Goal: Task Accomplishment & Management: Manage account settings

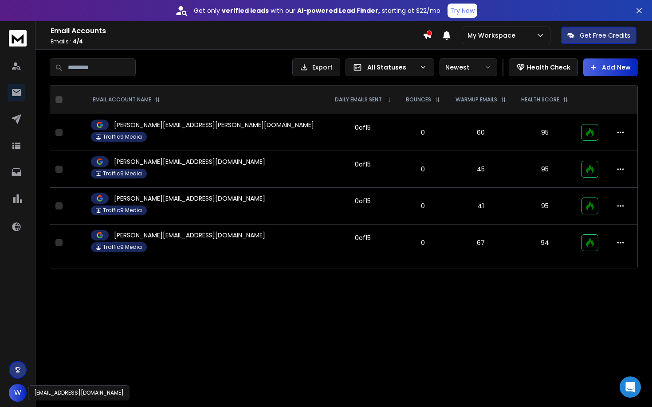
click at [18, 391] on span "W" at bounding box center [18, 393] width 18 height 18
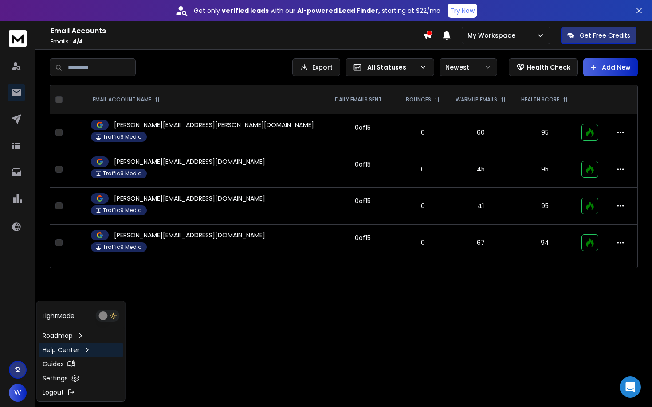
click at [207, 136] on div "Traffic9 Media" at bounding box center [206, 137] width 231 height 10
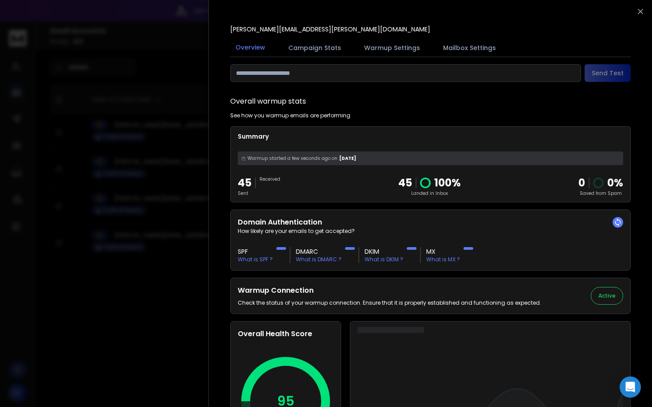
click at [481, 52] on button "Mailbox Settings" at bounding box center [469, 48] width 63 height 20
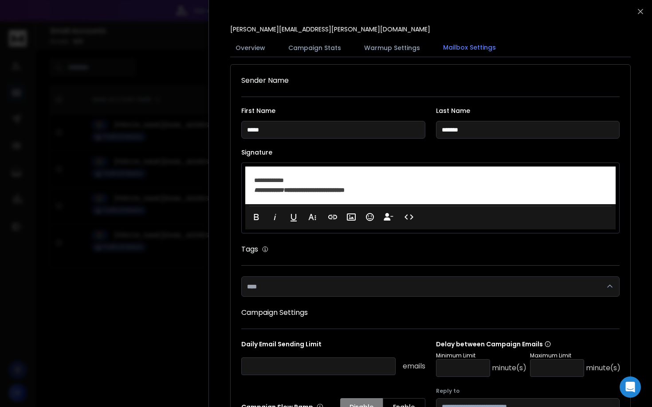
scroll to position [134, 0]
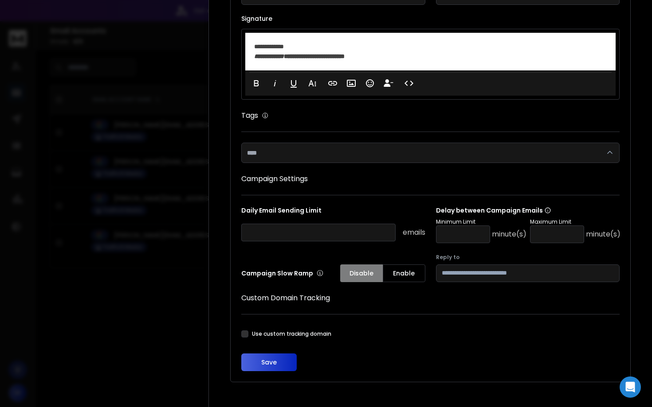
click at [261, 331] on label "Use custom tracking domain" at bounding box center [291, 334] width 79 height 7
click at [261, 336] on label "Use custom tracking domain" at bounding box center [291, 334] width 79 height 7
click at [241, 334] on button "Reply to" at bounding box center [244, 334] width 7 height 7
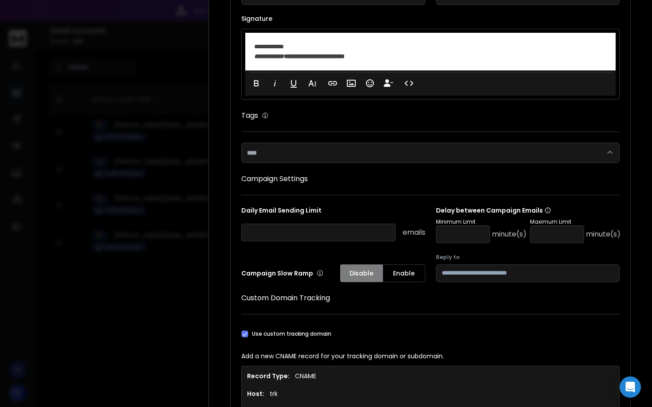
scroll to position [278, 0]
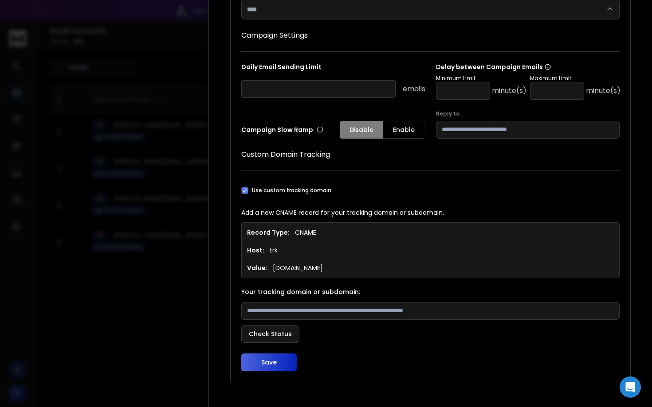
click at [266, 190] on label "Use custom tracking domain" at bounding box center [291, 190] width 79 height 7
click at [244, 190] on button "Reply to" at bounding box center [244, 190] width 7 height 7
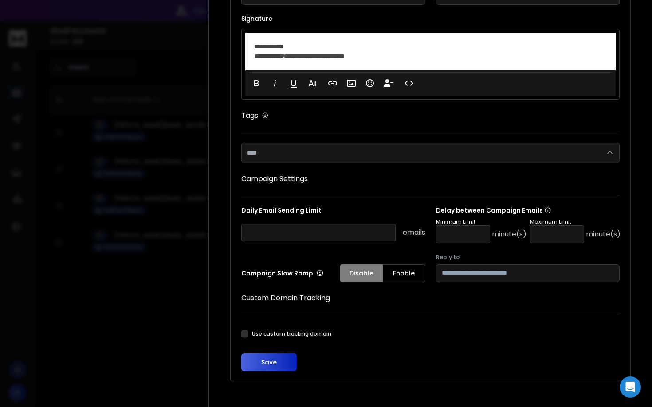
scroll to position [134, 0]
click at [161, 213] on div at bounding box center [326, 203] width 652 height 407
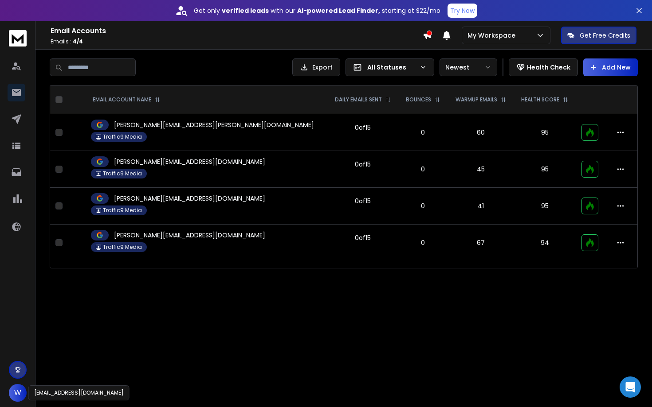
click at [21, 391] on span "W" at bounding box center [18, 393] width 18 height 18
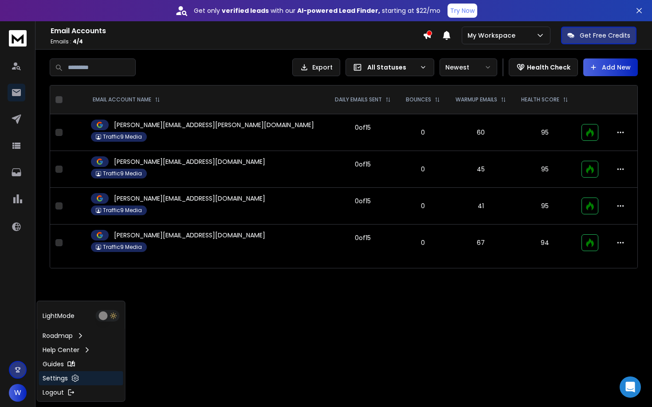
click at [72, 374] on div "Settings" at bounding box center [81, 379] width 84 height 14
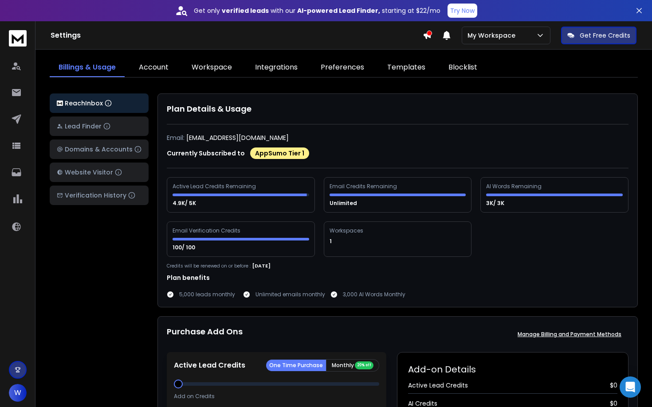
click at [87, 147] on button "Domains & Accounts" at bounding box center [99, 150] width 99 height 20
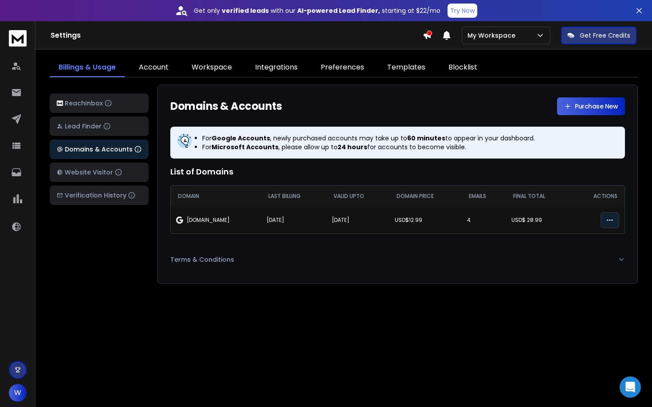
click at [609, 217] on icon "button" at bounding box center [609, 220] width 7 height 7
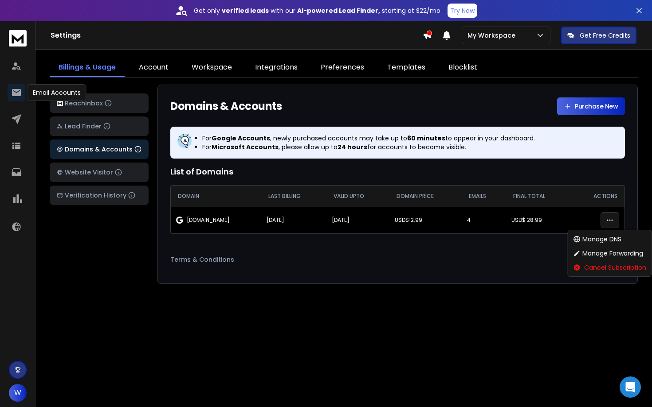
click at [16, 96] on icon at bounding box center [16, 92] width 11 height 11
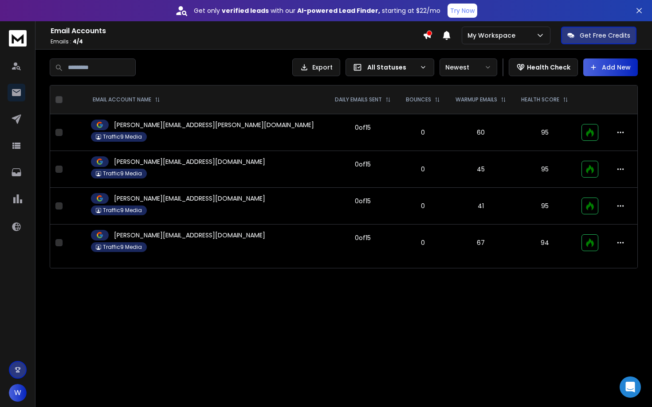
click at [178, 129] on div "angie.swanson@traffic9mail.com" at bounding box center [202, 125] width 223 height 11
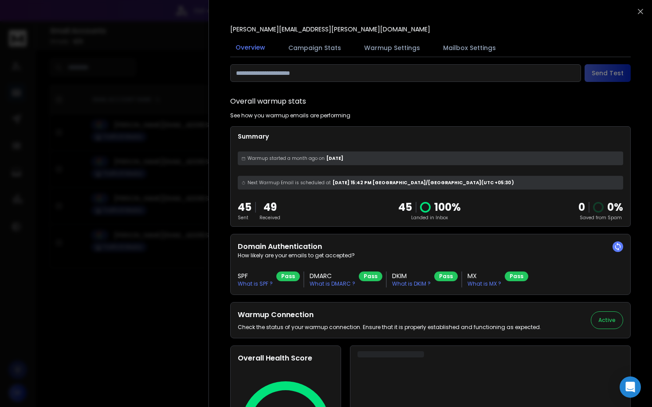
click at [460, 49] on button "Mailbox Settings" at bounding box center [469, 48] width 63 height 20
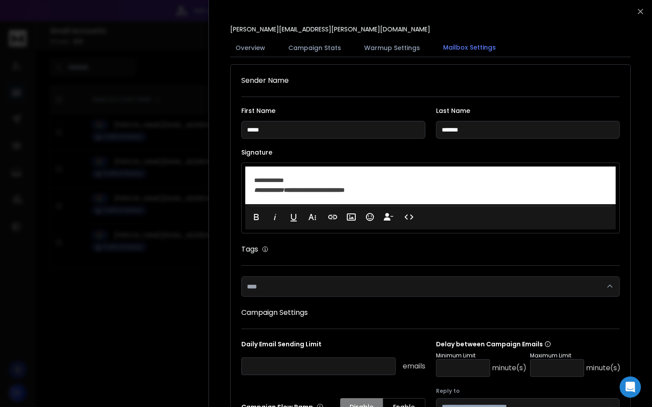
scroll to position [134, 0]
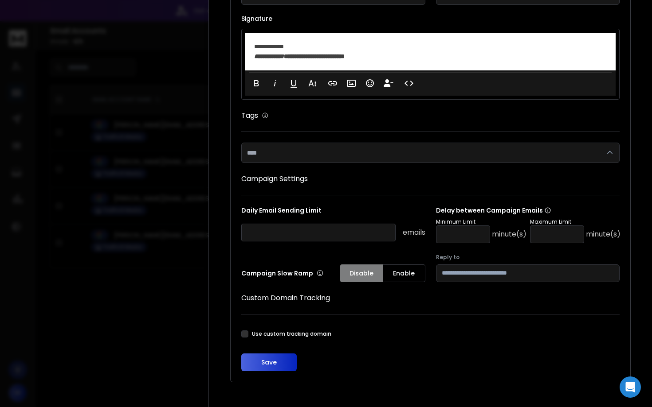
click at [255, 332] on label "Use custom tracking domain" at bounding box center [291, 334] width 79 height 7
click at [245, 333] on button "Reply to" at bounding box center [244, 334] width 7 height 7
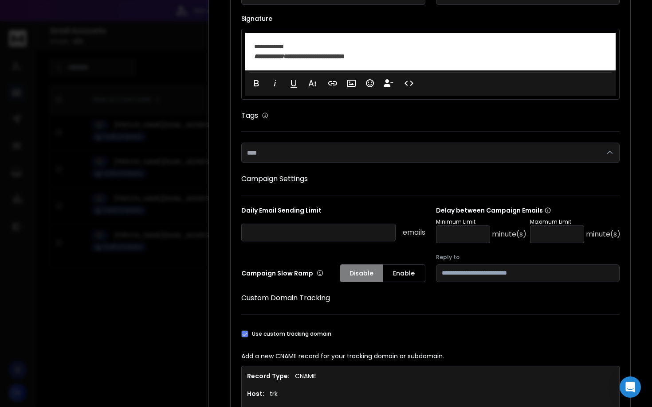
scroll to position [278, 0]
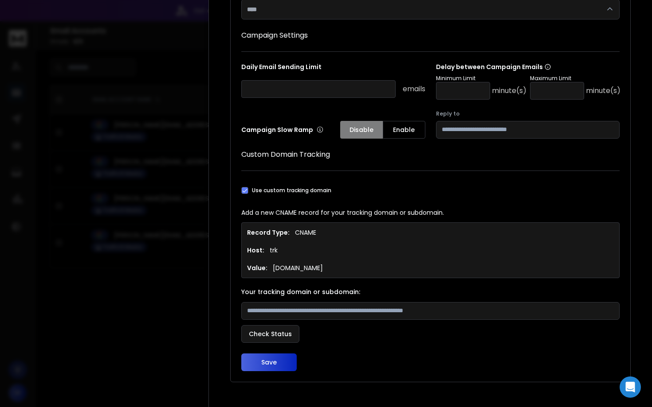
click at [74, 177] on div at bounding box center [326, 203] width 652 height 407
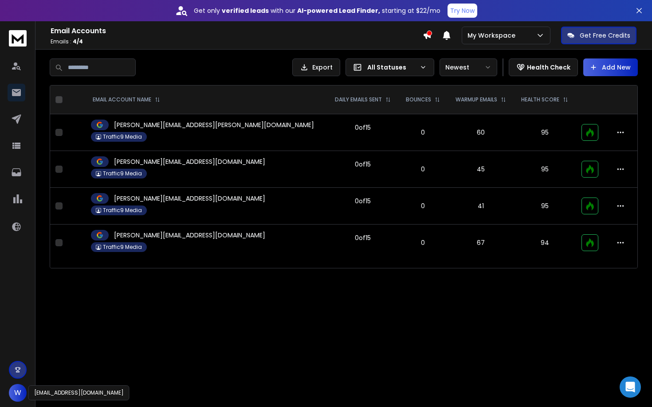
click at [11, 395] on span "W" at bounding box center [18, 393] width 18 height 18
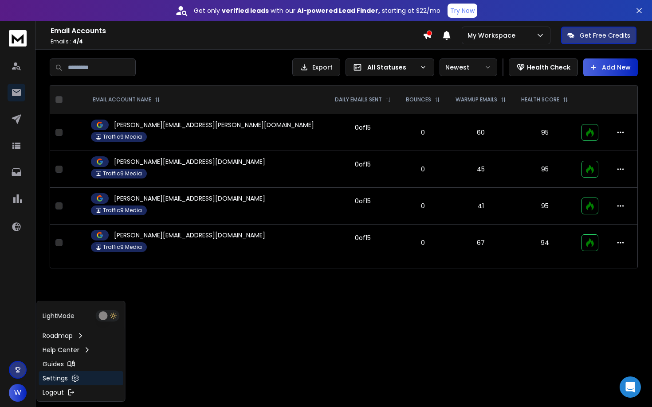
click at [66, 376] on p "Settings" at bounding box center [55, 378] width 25 height 9
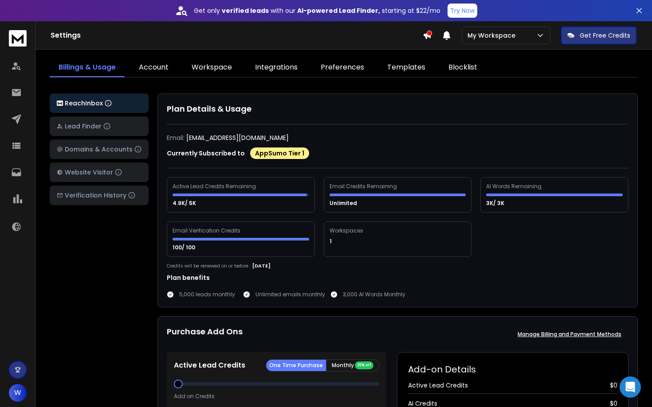
click at [84, 149] on button "Domains & Accounts" at bounding box center [99, 150] width 99 height 20
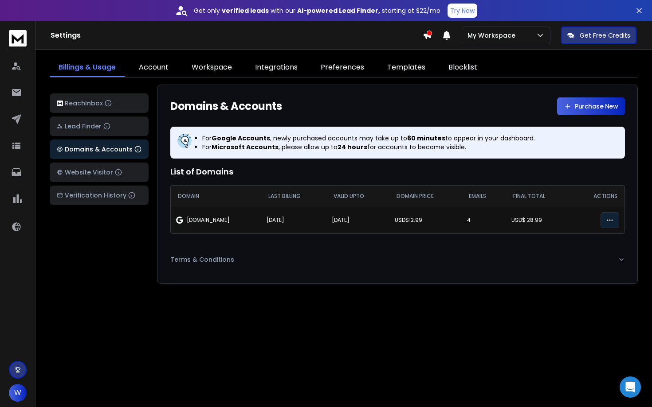
click at [612, 217] on icon "button" at bounding box center [609, 220] width 7 height 7
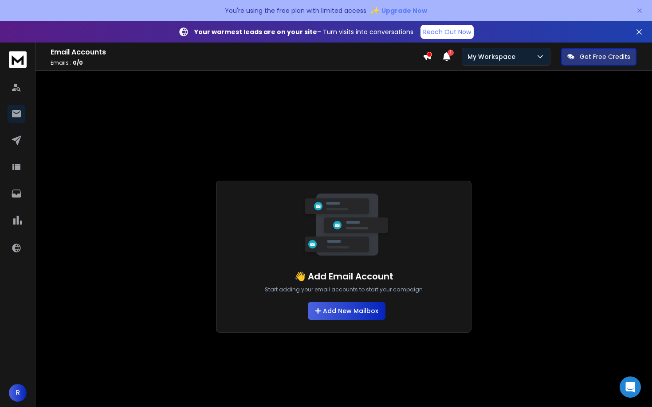
click at [485, 60] on p "My Workspace" at bounding box center [492, 56] width 51 height 9
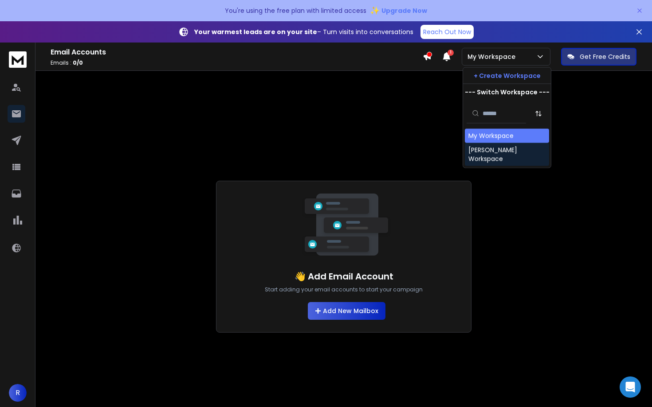
click at [479, 150] on div "Henry's Workspace" at bounding box center [506, 155] width 77 height 18
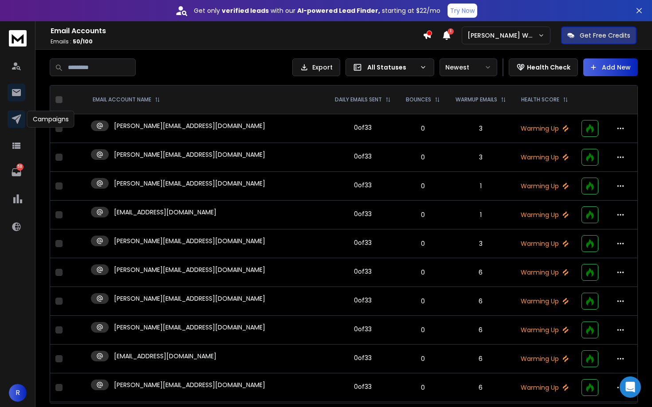
click at [13, 115] on icon at bounding box center [16, 119] width 11 height 11
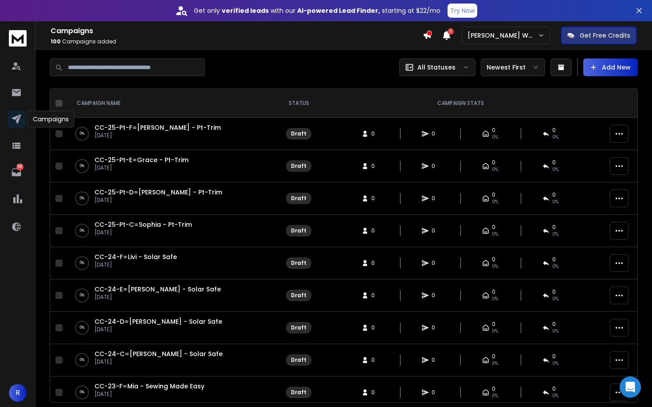
click at [138, 65] on input at bounding box center [127, 68] width 155 height 18
paste input "******"
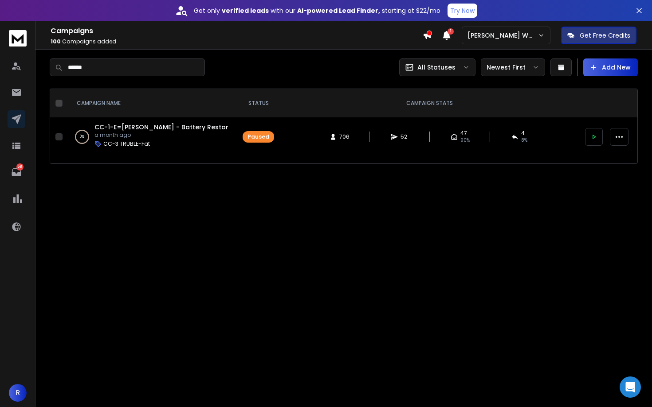
type input "******"
click at [182, 132] on p "a month ago" at bounding box center [161, 135] width 134 height 7
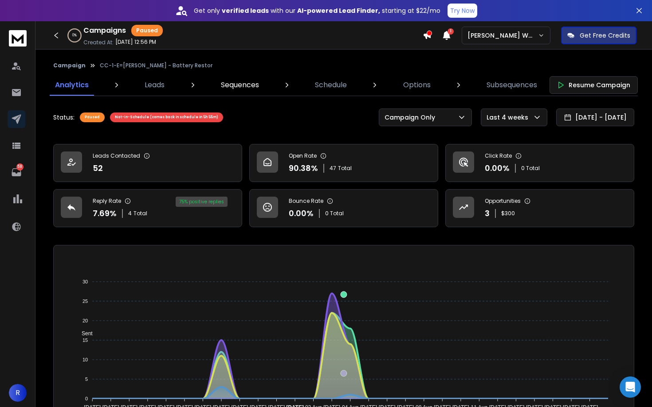
click at [246, 76] on link "Sequences" at bounding box center [239, 84] width 49 height 21
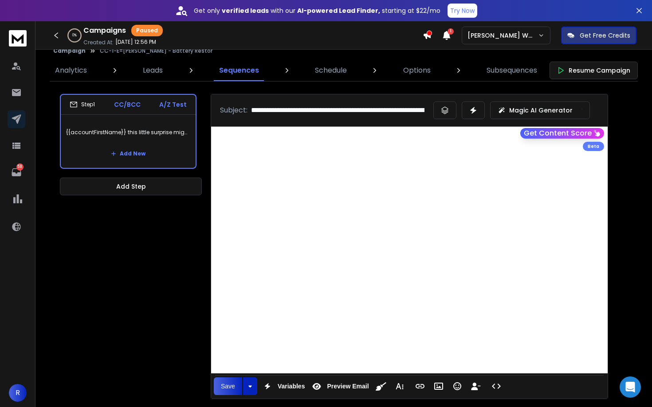
scroll to position [19, 0]
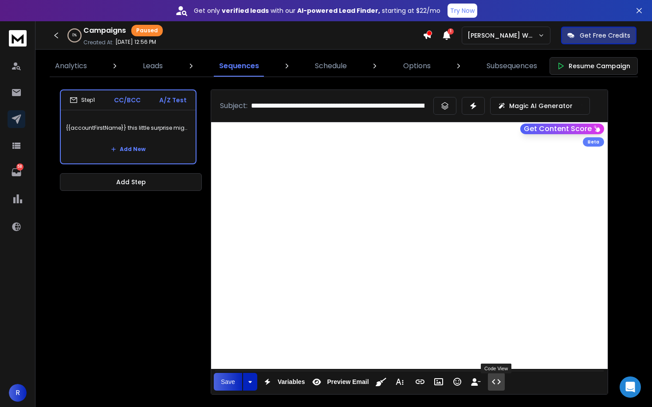
click at [499, 381] on icon "button" at bounding box center [496, 381] width 9 height 5
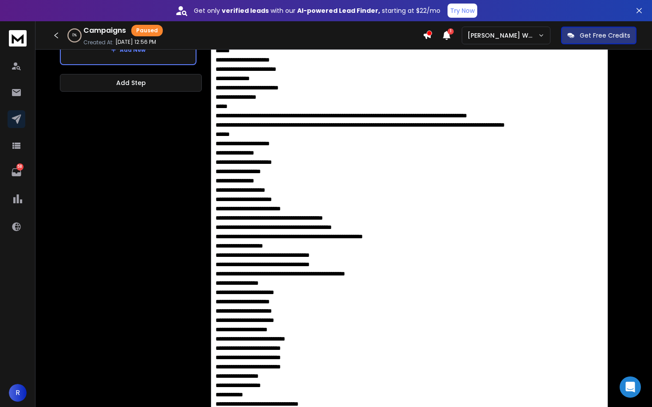
scroll to position [0, 0]
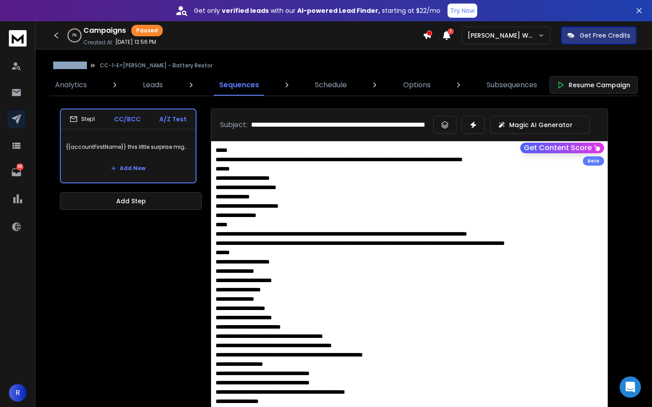
drag, startPoint x: 50, startPoint y: 60, endPoint x: 228, endPoint y: 61, distance: 178.2
click at [228, 61] on div "Campaign CC-1-E=Taylor - Battery Restor" at bounding box center [344, 66] width 588 height 14
drag, startPoint x: 196, startPoint y: 67, endPoint x: 47, endPoint y: 66, distance: 149.4
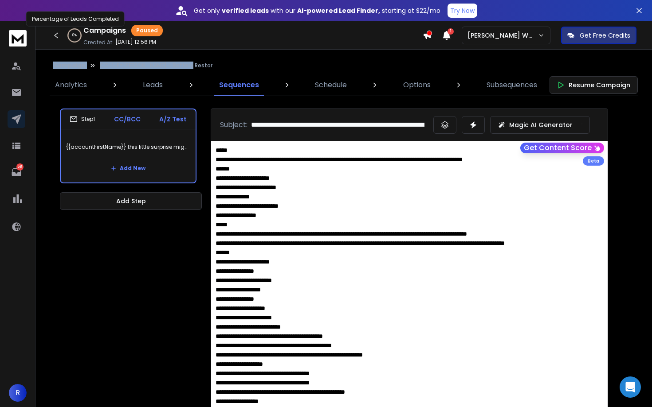
copy div "Campaign CC-1-E=Taylor - Battery Restor"
click at [290, 65] on div "Campaign CC-1-E=Taylor - Battery Restor" at bounding box center [344, 66] width 588 height 14
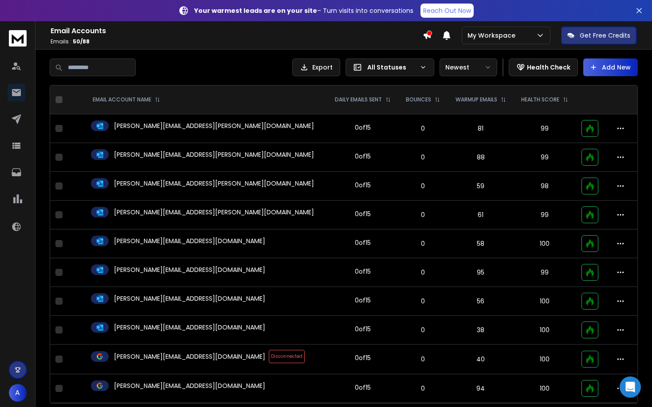
click at [375, 73] on div "All Statuses" at bounding box center [389, 68] width 89 height 18
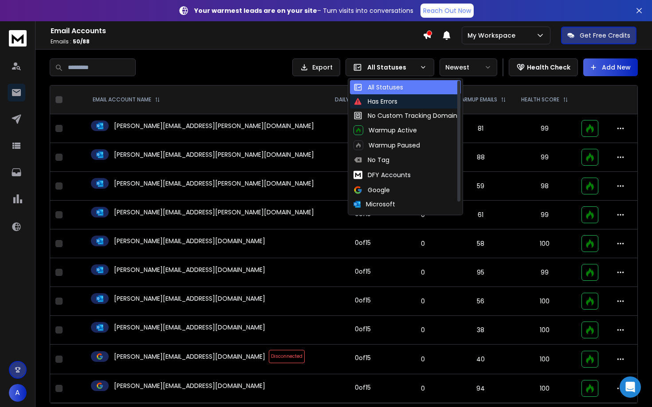
click at [373, 103] on div "Has Errors" at bounding box center [375, 101] width 44 height 9
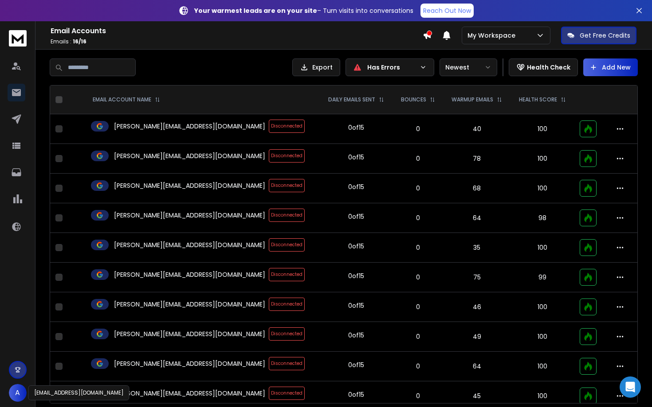
click at [14, 386] on span "A" at bounding box center [18, 393] width 18 height 18
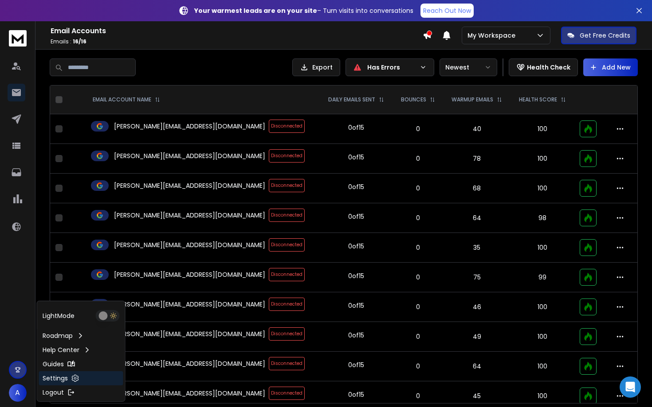
click at [23, 319] on div "A" at bounding box center [17, 216] width 35 height 390
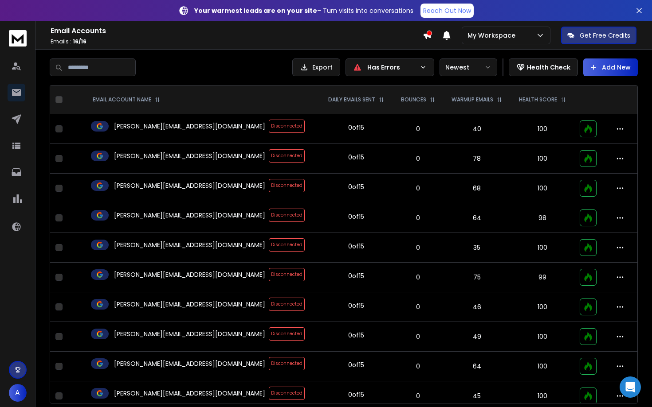
click at [177, 137] on td "[PERSON_NAME][EMAIL_ADDRESS][DOMAIN_NAME] Disconnected" at bounding box center [203, 129] width 234 height 30
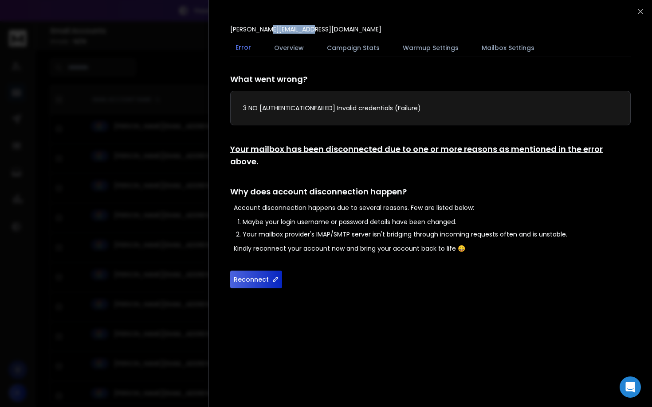
drag, startPoint x: 270, startPoint y: 28, endPoint x: 335, endPoint y: 30, distance: 65.2
click at [335, 30] on div "luca.nolan@getwava.info" at bounding box center [430, 29] width 400 height 9
copy p "getwava.info"
click at [134, 169] on div at bounding box center [326, 203] width 652 height 407
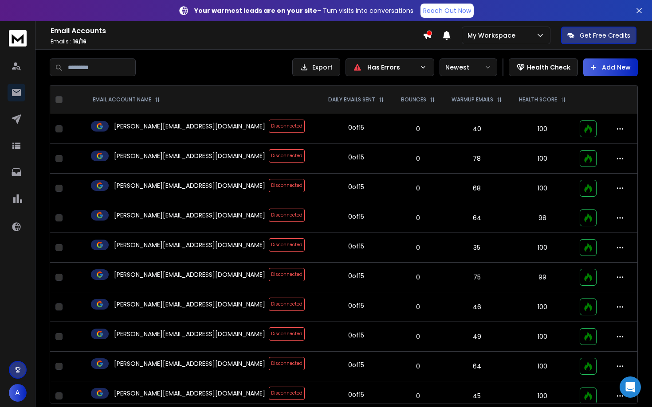
click at [164, 157] on p "luca.n@gowava.info" at bounding box center [189, 156] width 151 height 9
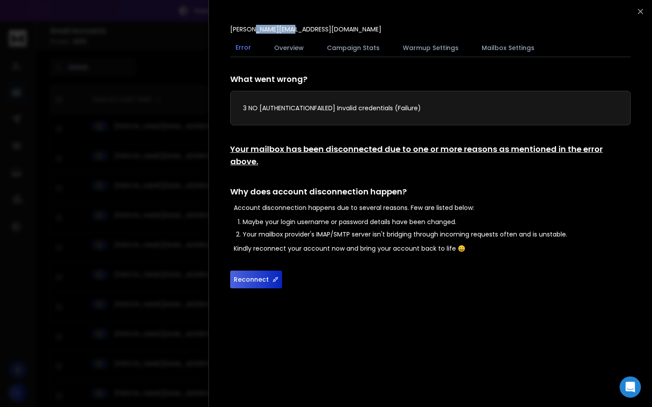
drag, startPoint x: 254, startPoint y: 29, endPoint x: 329, endPoint y: 29, distance: 74.0
click at [329, 30] on div "luca.n@gowava.info" at bounding box center [430, 29] width 400 height 9
copy p "gowava.info"
click at [173, 242] on div at bounding box center [326, 203] width 652 height 407
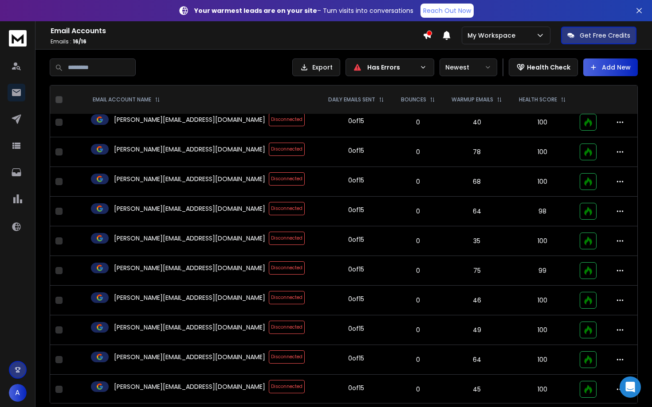
scroll to position [10, 0]
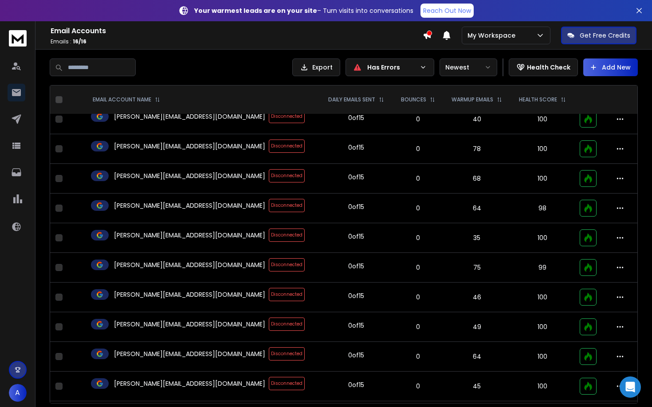
click at [163, 265] on p "luca.n@trywava.info" at bounding box center [189, 265] width 151 height 9
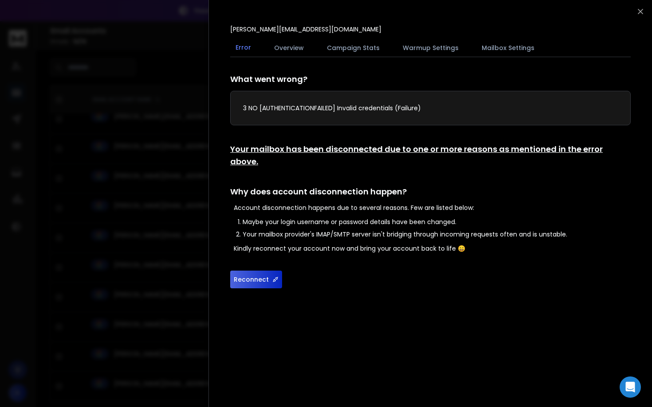
click at [285, 38] on div "luca.n@trywava.info Error Overview Campaign Stats Warmup Settings Mailbox Setti…" at bounding box center [430, 157] width 422 height 292
click at [285, 48] on button "Overview" at bounding box center [289, 48] width 40 height 20
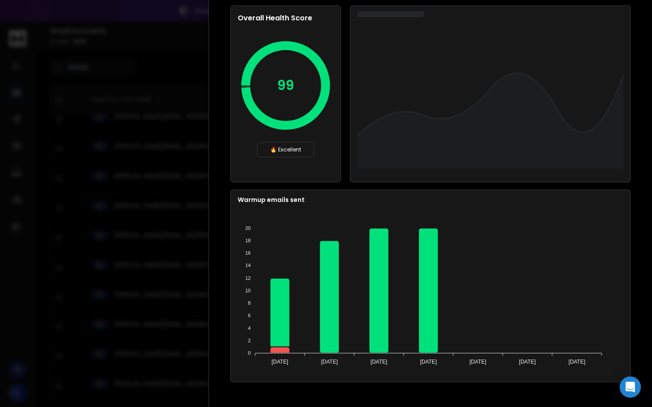
click at [129, 336] on div at bounding box center [326, 203] width 652 height 407
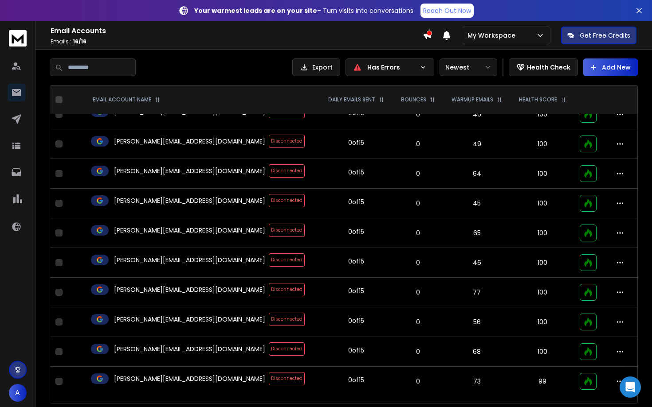
scroll to position [0, 0]
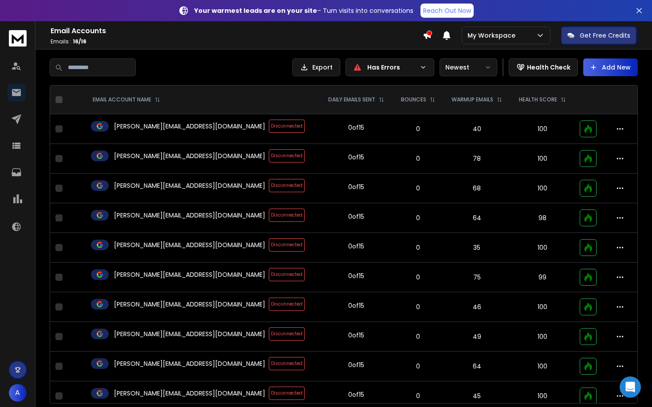
click at [230, 148] on td "luca.n@gowava.info Disconnected" at bounding box center [203, 159] width 234 height 30
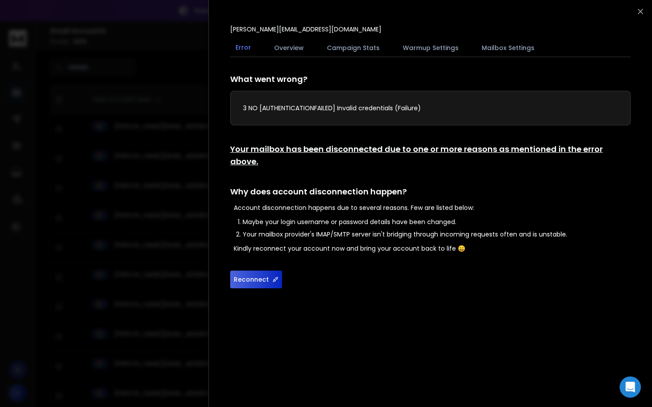
click at [279, 45] on button "Overview" at bounding box center [289, 48] width 40 height 20
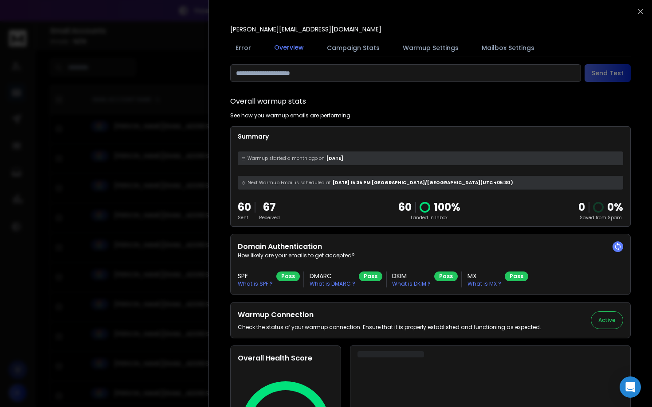
click at [96, 223] on div at bounding box center [326, 203] width 652 height 407
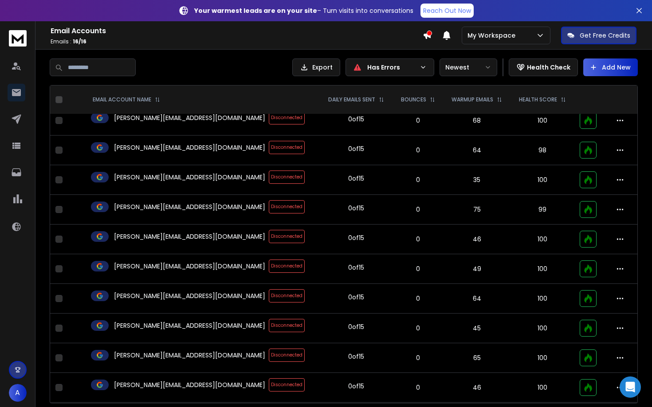
scroll to position [95, 0]
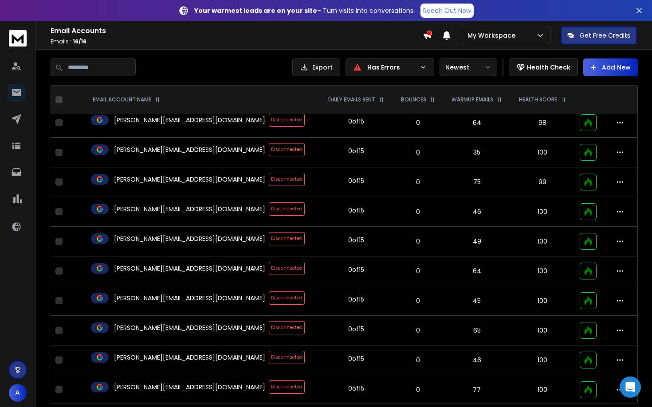
click at [248, 260] on td "l.nolan@getwava.info Disconnected" at bounding box center [203, 272] width 234 height 30
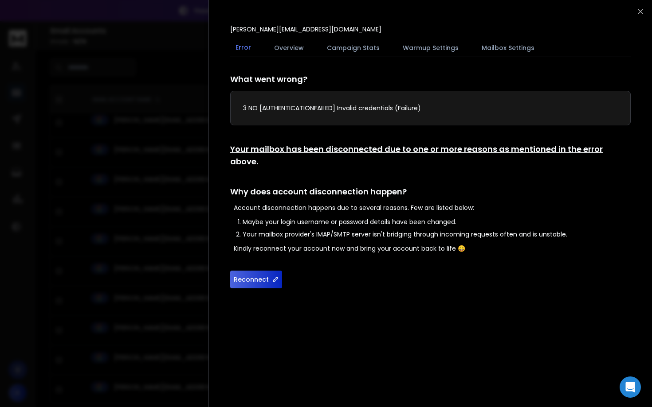
click at [289, 44] on button "Overview" at bounding box center [289, 48] width 40 height 20
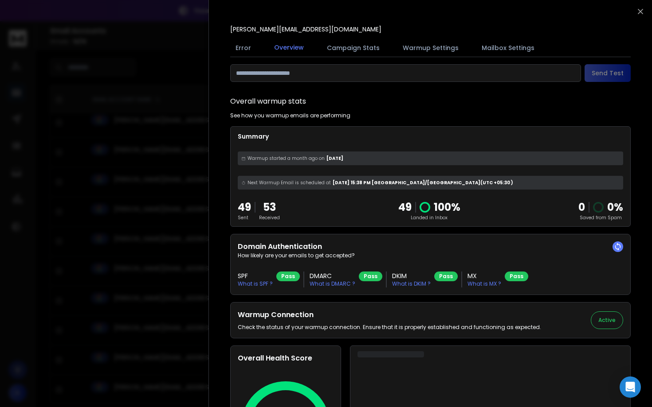
scroll to position [340, 0]
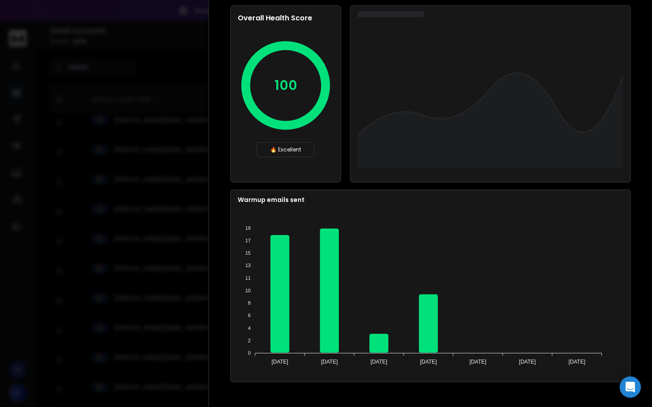
click at [118, 294] on div at bounding box center [326, 203] width 652 height 407
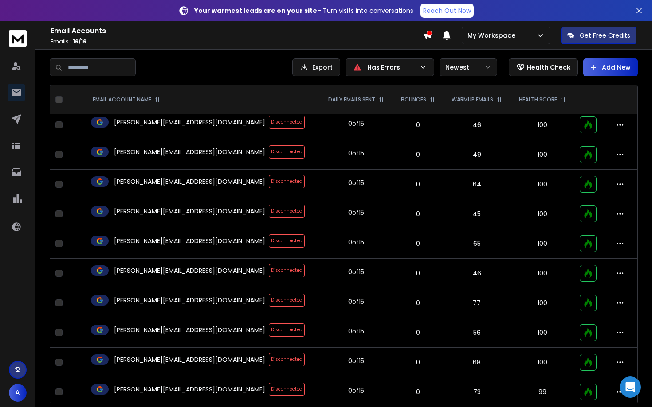
scroll to position [193, 0]
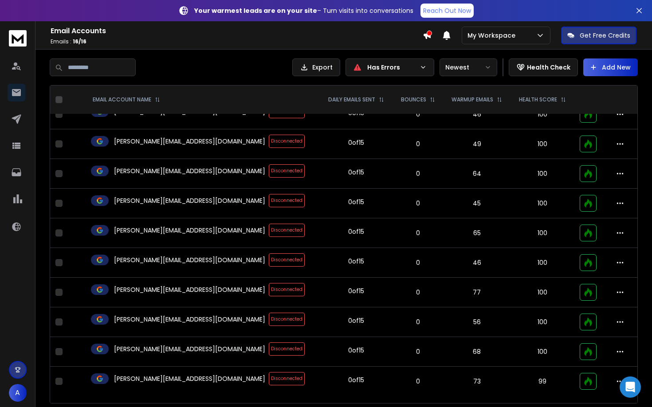
click at [259, 292] on div "luca@gowava.info Disconnected" at bounding box center [202, 289] width 223 height 13
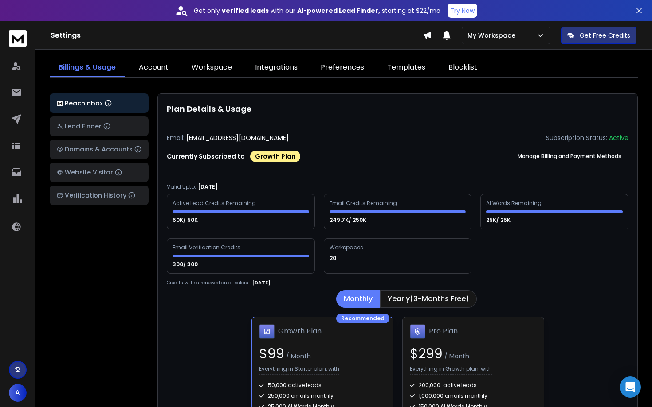
click at [77, 182] on div "ReachInbox Lead Finder Domains & Accounts Website Visitor Verification History …" at bounding box center [344, 257] width 588 height 344
click at [74, 150] on button "Domains & Accounts" at bounding box center [99, 150] width 99 height 20
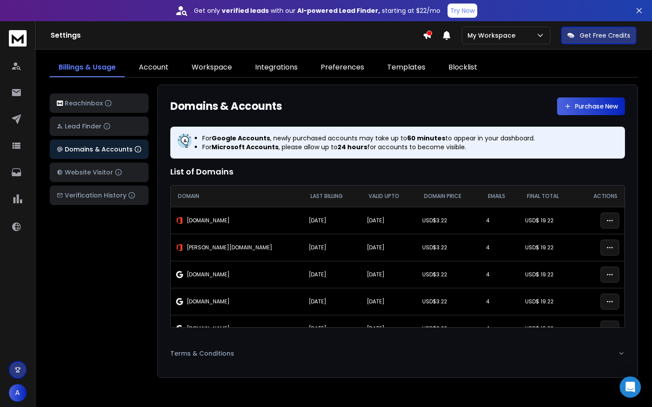
click at [208, 304] on div "[DOMAIN_NAME]" at bounding box center [237, 301] width 122 height 7
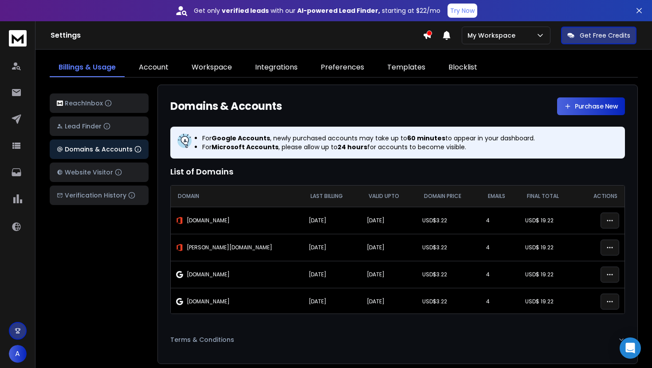
click at [65, 98] on button "ReachInbox" at bounding box center [99, 104] width 99 height 20
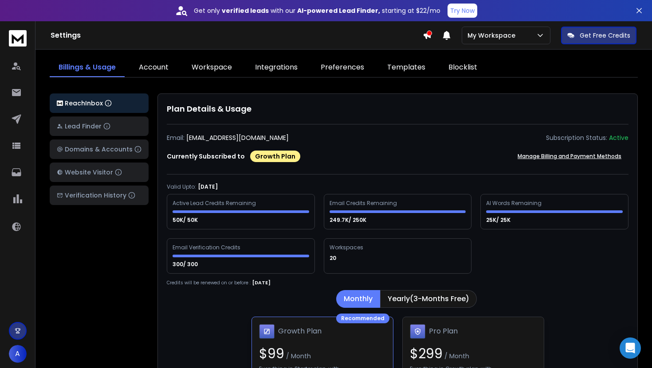
click at [579, 156] on p "Manage Billing and Payment Methods" at bounding box center [569, 156] width 104 height 7
click at [78, 149] on button "Domains & Accounts" at bounding box center [99, 150] width 99 height 20
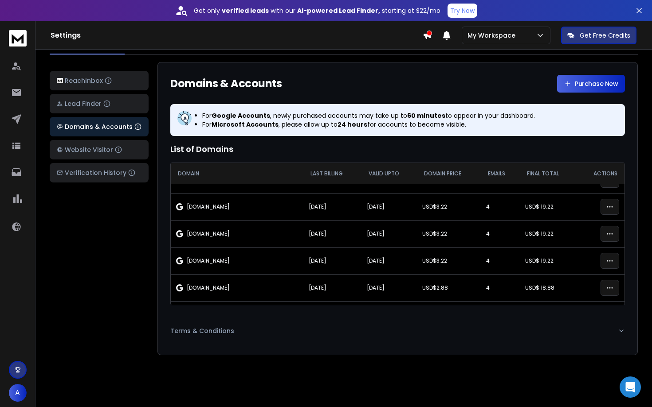
scroll to position [474, 0]
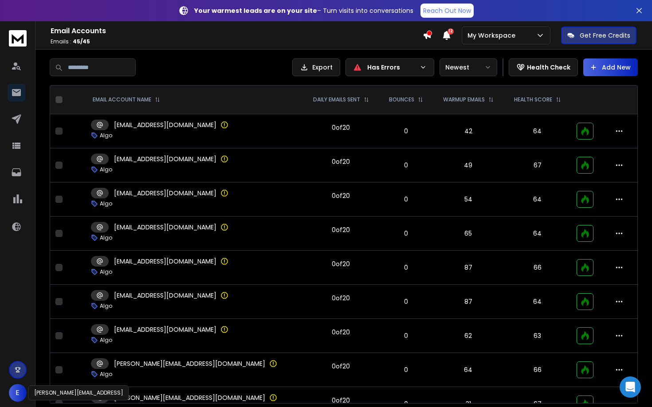
click at [25, 393] on span "E" at bounding box center [18, 393] width 18 height 18
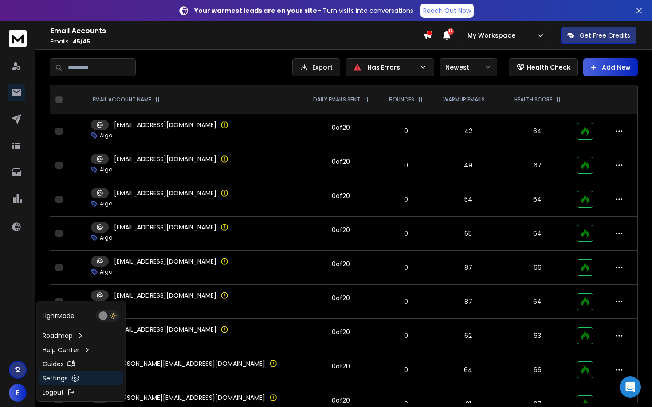
click at [65, 379] on p "Settings" at bounding box center [55, 378] width 25 height 9
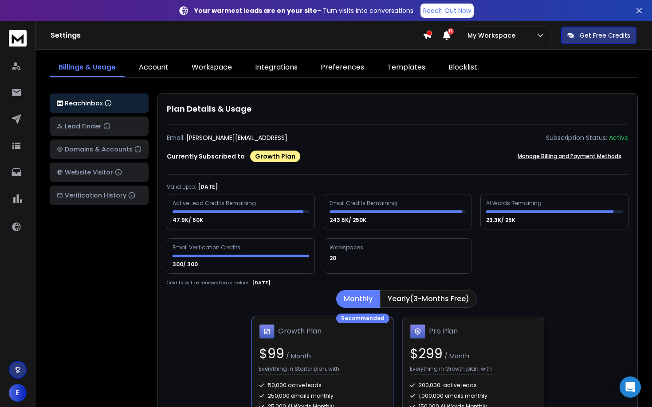
click at [554, 160] on p "Manage Billing and Payment Methods" at bounding box center [569, 156] width 104 height 7
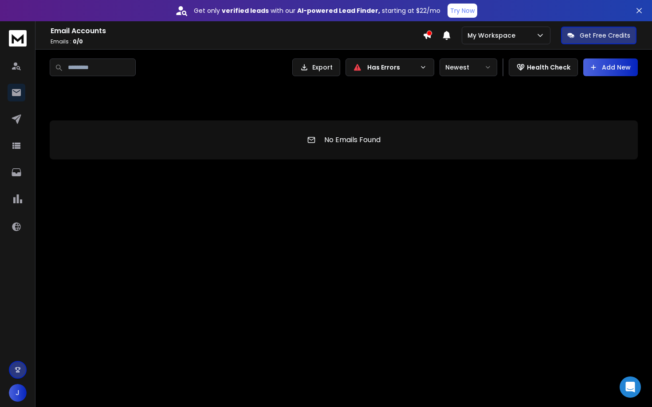
click at [397, 72] on div "Has Errors" at bounding box center [389, 68] width 89 height 18
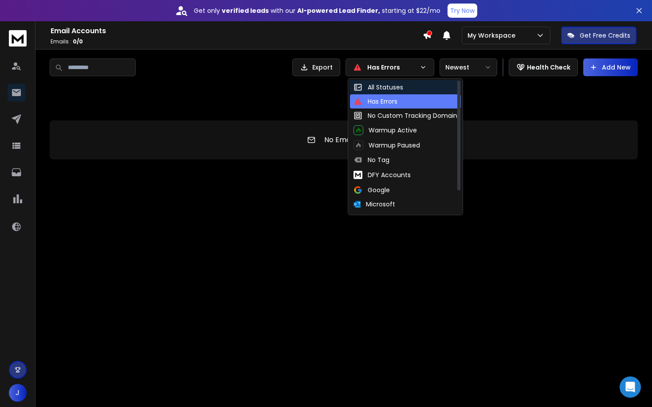
click at [368, 87] on div "All Statuses" at bounding box center [378, 87] width 50 height 9
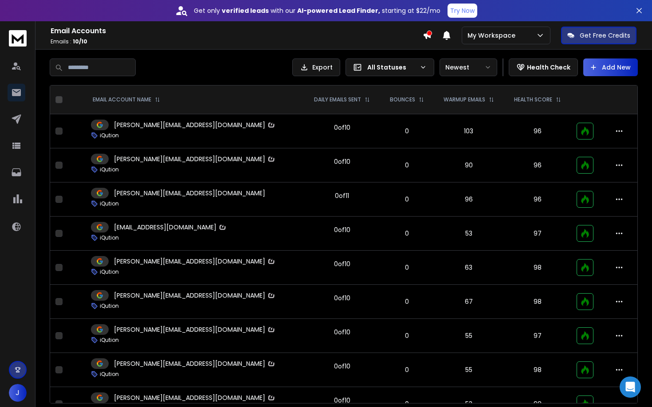
click at [304, 4] on div "Get only verified leads with our AI-powered Lead Finder, starting at $22/mo Try…" at bounding box center [326, 10] width 652 height 21
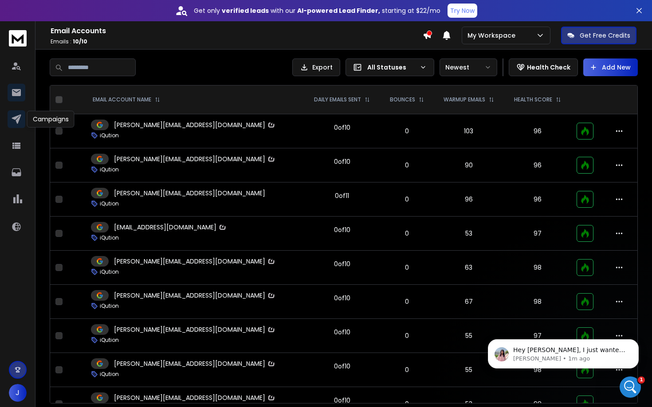
click at [22, 118] on link at bounding box center [17, 119] width 18 height 18
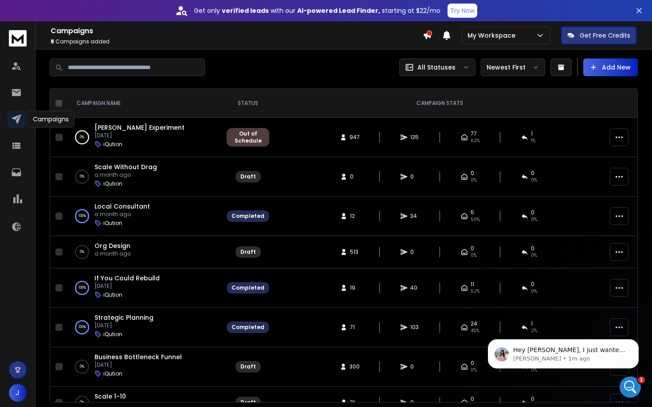
click at [138, 136] on p "6 days ago" at bounding box center [139, 135] width 90 height 7
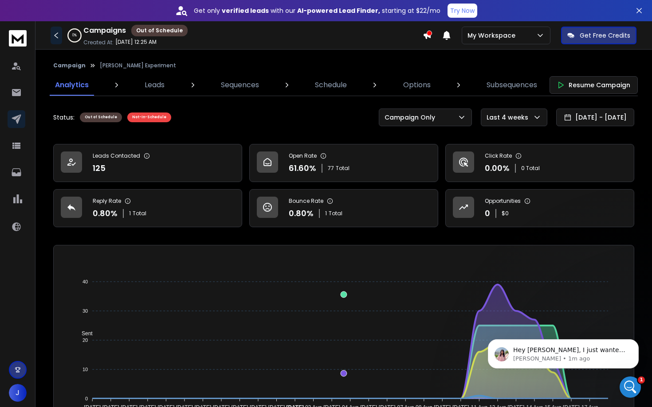
click at [59, 35] on icon at bounding box center [56, 35] width 8 height 8
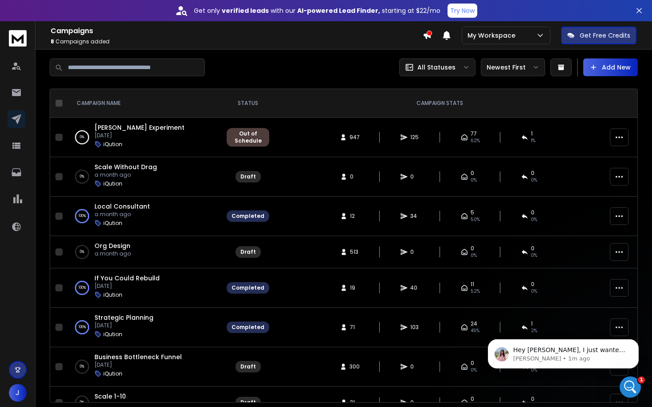
click at [131, 125] on span "Claude Experiment" at bounding box center [139, 127] width 90 height 9
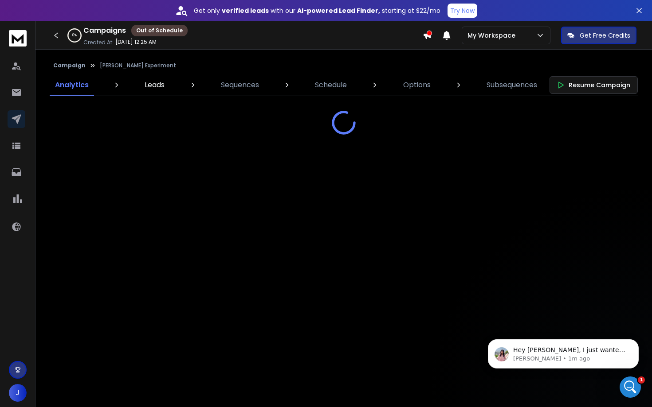
click at [165, 83] on link "Leads" at bounding box center [154, 84] width 31 height 21
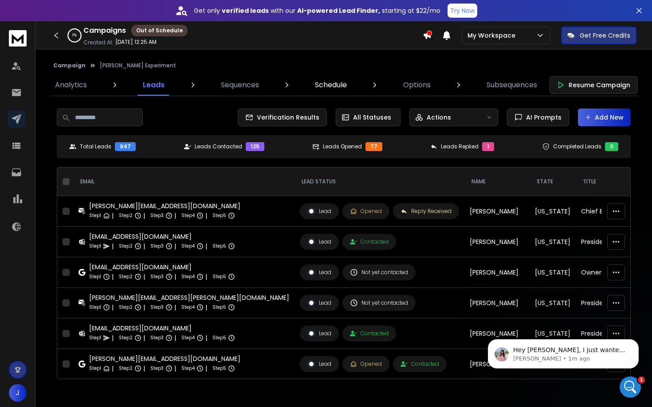
click at [320, 86] on p "Schedule" at bounding box center [331, 85] width 32 height 11
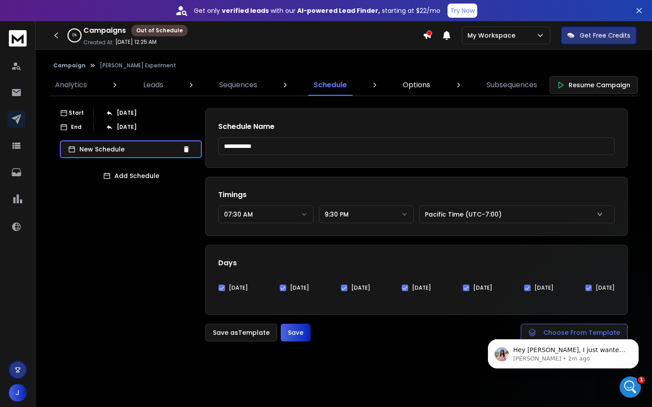
click at [412, 84] on p "Options" at bounding box center [416, 85] width 27 height 11
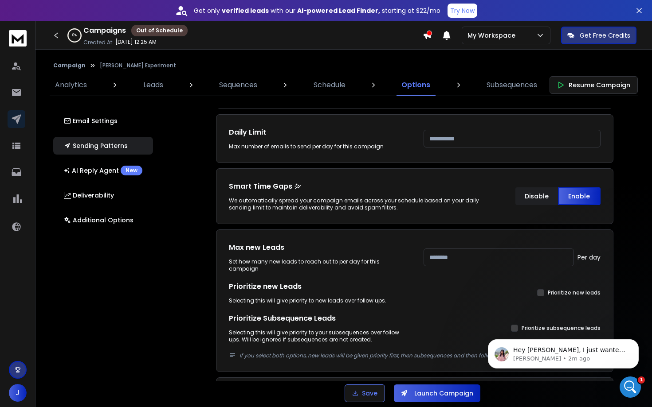
scroll to position [431, 0]
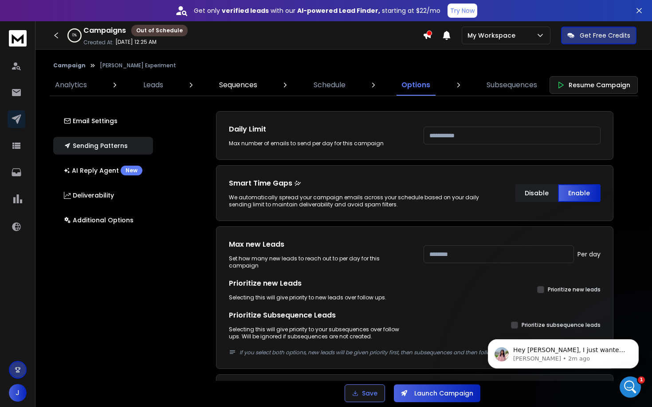
click at [215, 82] on link "Sequences" at bounding box center [238, 84] width 49 height 21
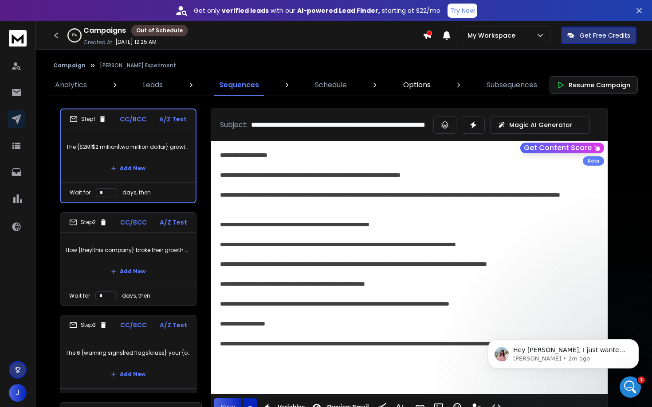
click at [414, 84] on p "Options" at bounding box center [416, 85] width 27 height 11
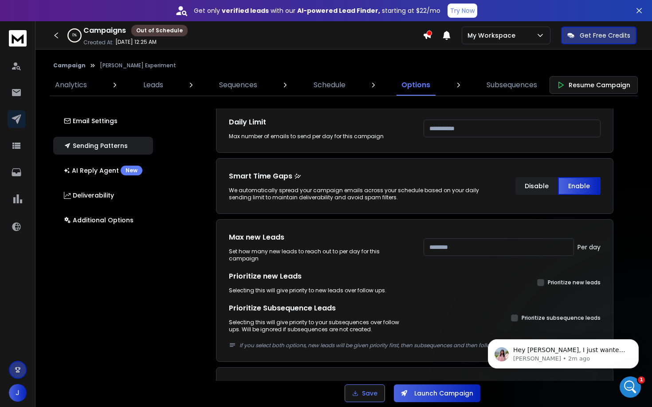
scroll to position [430, 0]
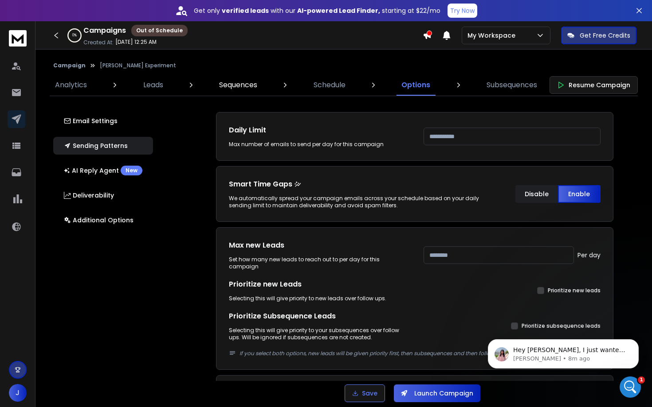
click at [249, 86] on p "Sequences" at bounding box center [238, 85] width 38 height 11
click at [332, 90] on link "Schedule" at bounding box center [329, 84] width 43 height 21
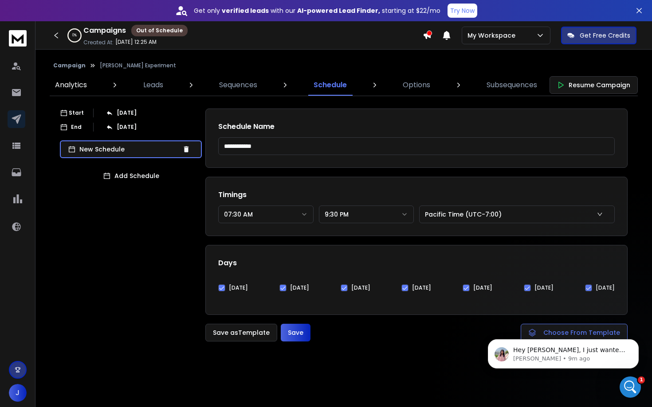
click at [77, 78] on link "Analytics" at bounding box center [71, 84] width 43 height 21
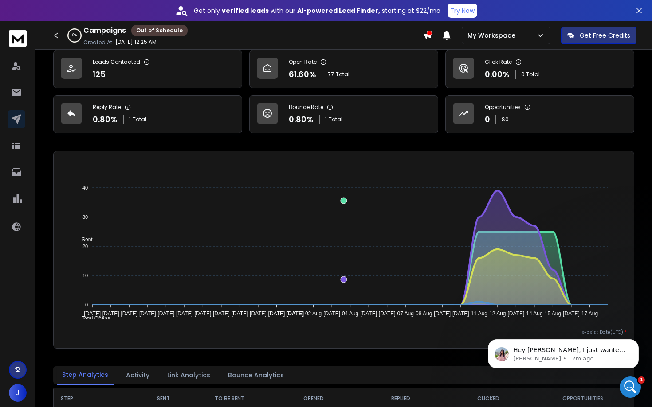
scroll to position [93, 0]
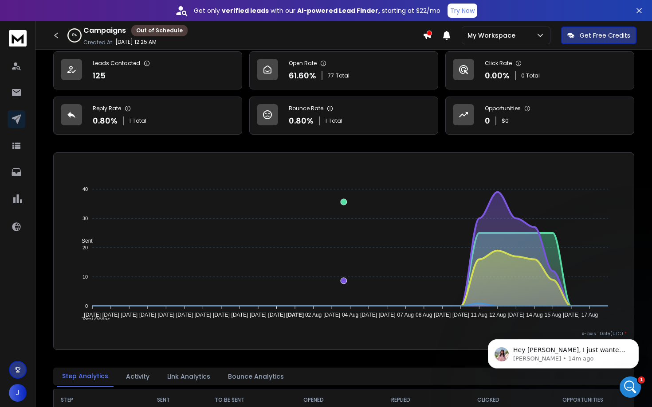
click at [47, 30] on div "0 % Campaigns Out of Schedule Created At: Aug 12, 2025, 12:25 AM My Workspace G…" at bounding box center [326, 35] width 652 height 28
click at [58, 35] on icon at bounding box center [56, 35] width 8 height 8
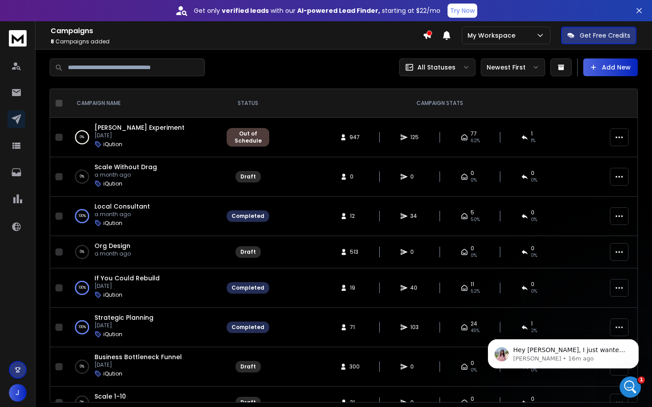
click at [153, 132] on p "6 days ago" at bounding box center [139, 135] width 90 height 7
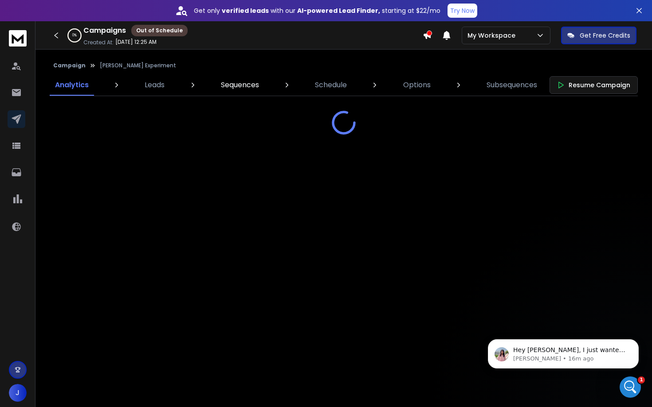
click at [236, 88] on p "Sequences" at bounding box center [240, 85] width 38 height 11
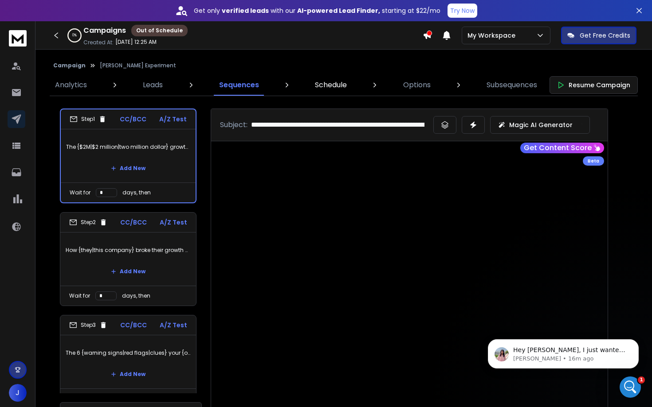
click at [323, 85] on p "Schedule" at bounding box center [331, 85] width 32 height 11
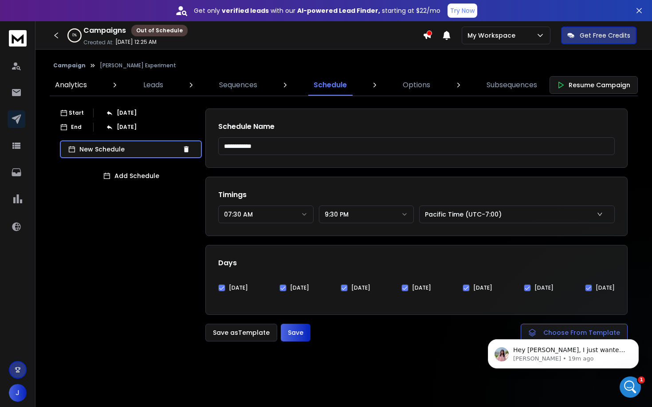
click at [76, 78] on link "Analytics" at bounding box center [71, 84] width 43 height 21
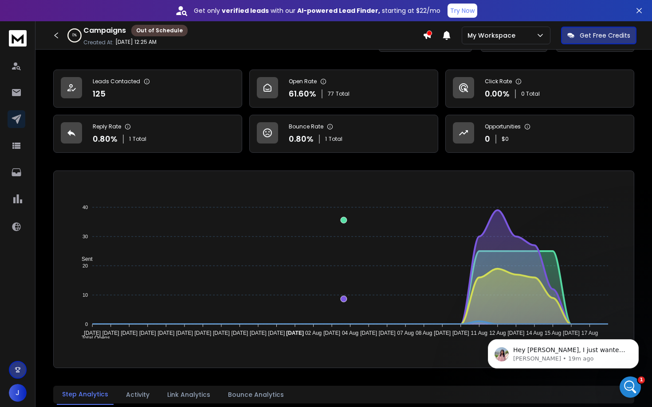
scroll to position [137, 0]
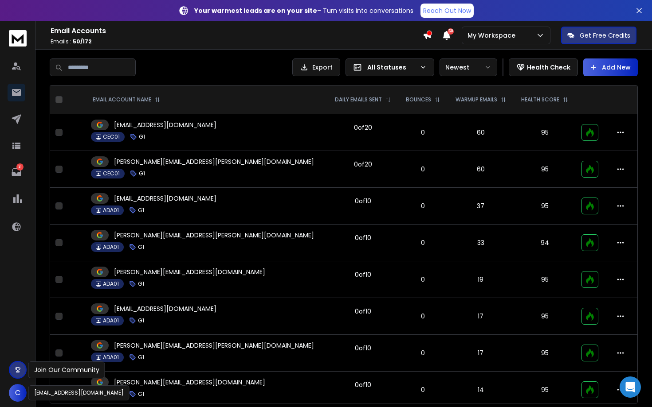
click at [20, 389] on span "C" at bounding box center [18, 393] width 18 height 18
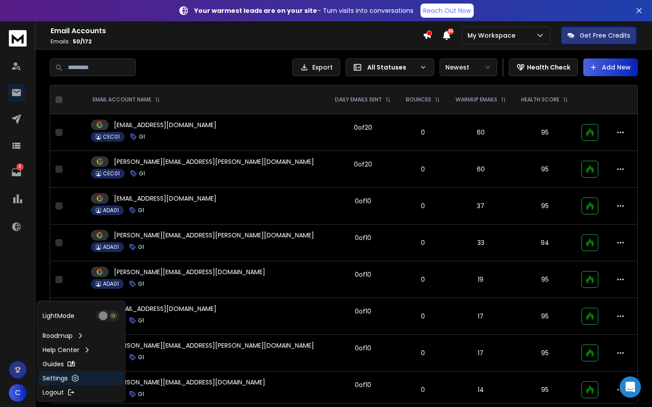
click at [48, 385] on div "Settings" at bounding box center [81, 379] width 84 height 14
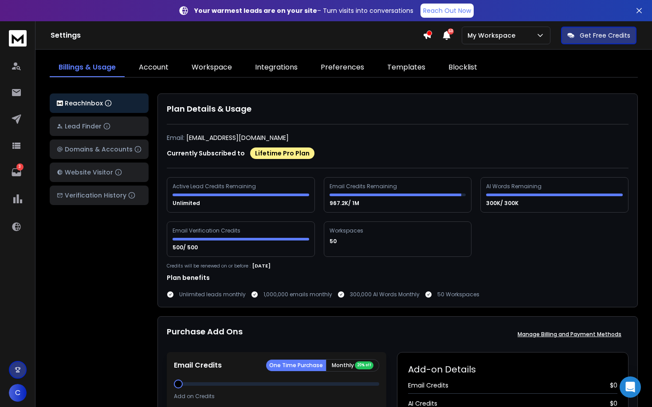
click at [282, 73] on link "Integrations" at bounding box center [276, 68] width 60 height 19
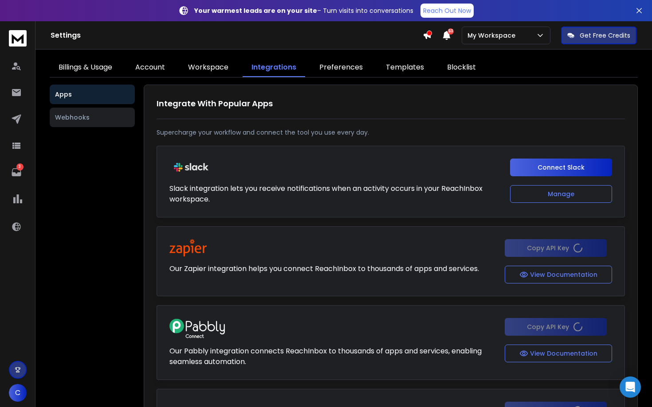
click at [102, 125] on button "Webhooks" at bounding box center [92, 118] width 85 height 20
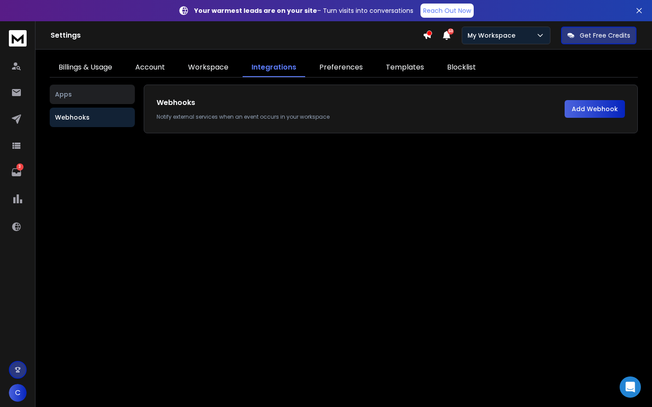
click at [503, 41] on button "My Workspace" at bounding box center [506, 36] width 89 height 18
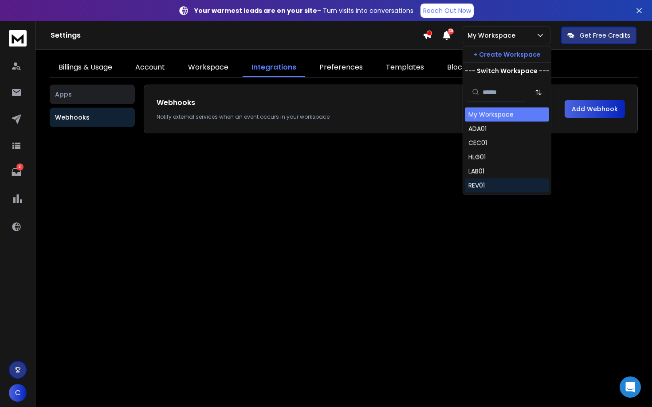
click at [480, 186] on div "REV01" at bounding box center [476, 185] width 16 height 9
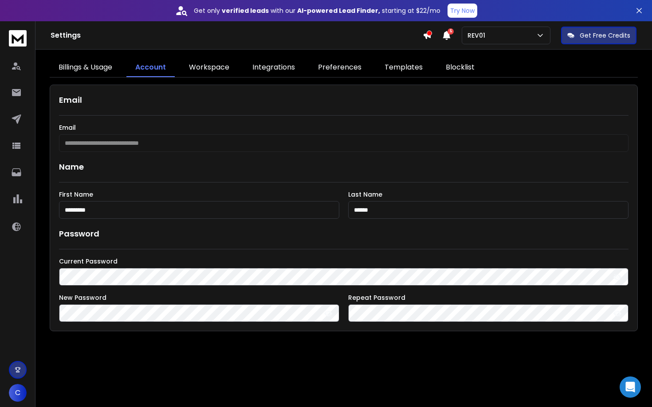
click at [275, 66] on link "Integrations" at bounding box center [273, 68] width 60 height 19
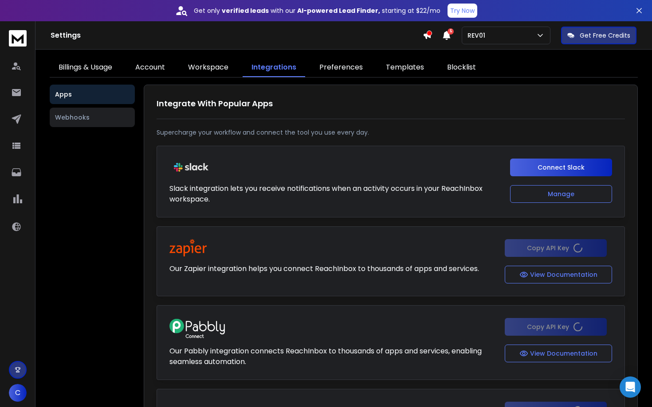
click at [106, 121] on button "Webhooks" at bounding box center [92, 118] width 85 height 20
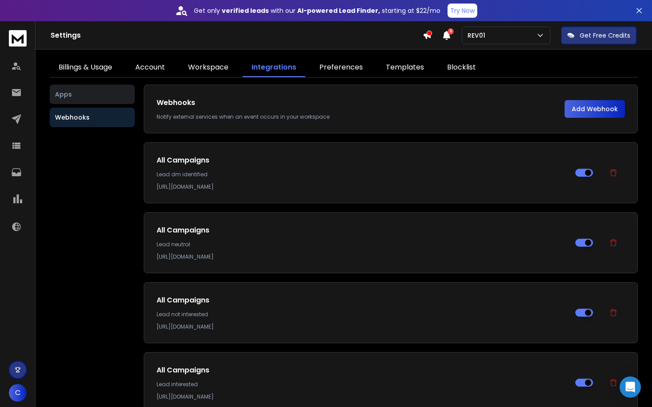
click at [545, 176] on p "Lead dm identified" at bounding box center [361, 174] width 411 height 7
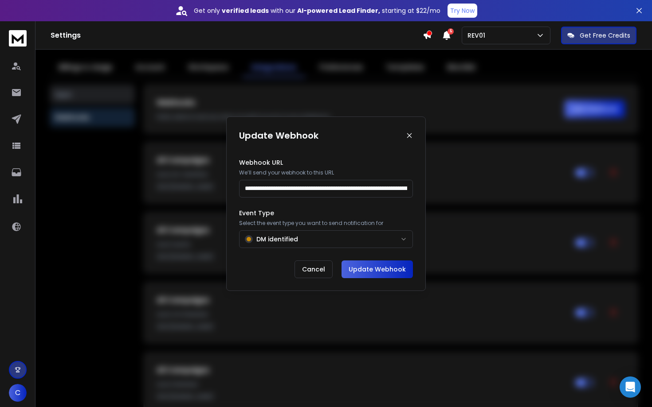
click at [275, 182] on input "**********" at bounding box center [326, 189] width 174 height 18
click at [406, 134] on icon at bounding box center [409, 135] width 7 height 7
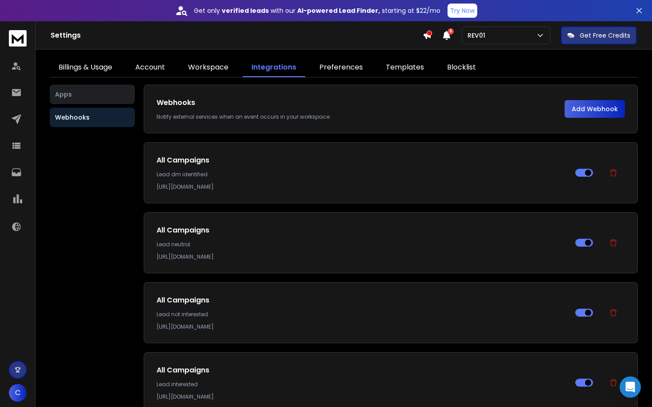
click at [95, 83] on div "Apps Webhooks Webhooks Notify external services when an event occurs in your wo…" at bounding box center [344, 257] width 588 height 358
click at [91, 90] on button "Apps" at bounding box center [92, 95] width 85 height 20
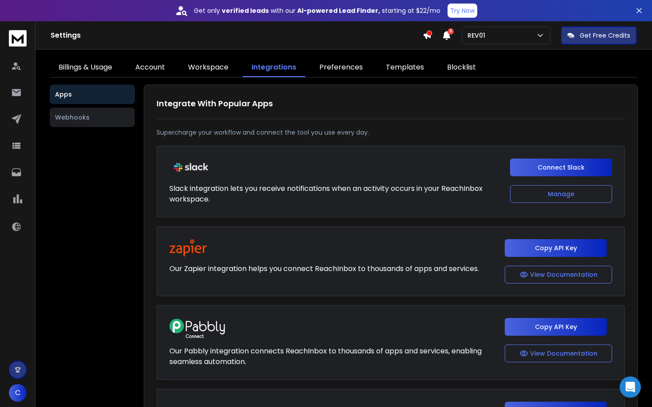
click at [555, 162] on button "Connect Slack" at bounding box center [561, 168] width 102 height 18
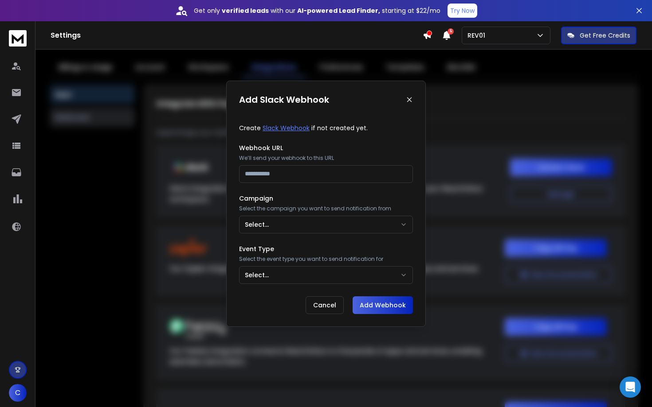
click at [271, 173] on input at bounding box center [326, 174] width 174 height 18
paste input "**********"
type input "**********"
click at [270, 219] on button "Select..." at bounding box center [326, 225] width 174 height 18
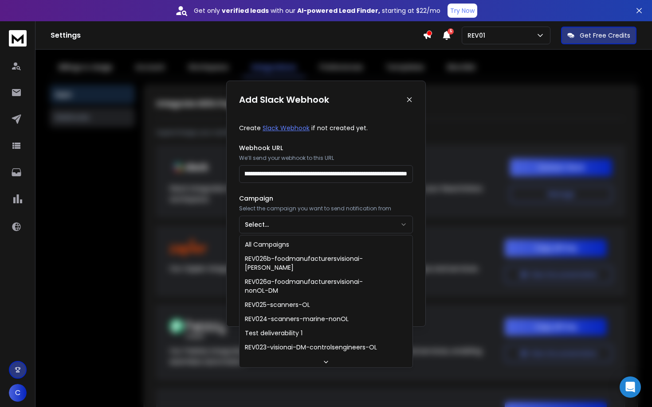
scroll to position [0, 0]
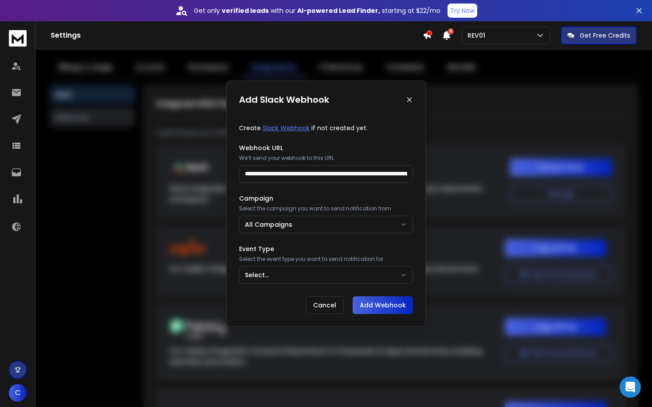
click at [267, 278] on button "Select..." at bounding box center [326, 275] width 174 height 18
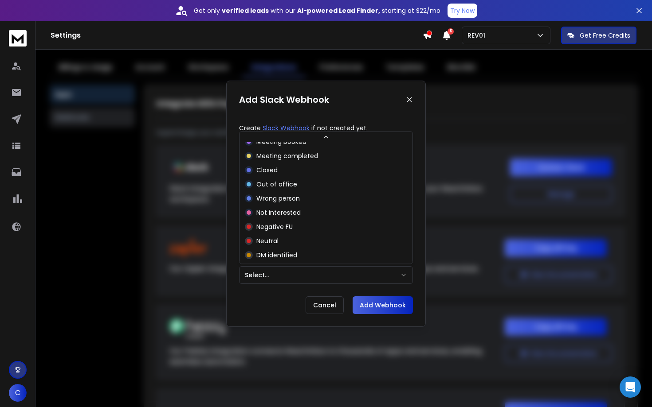
scroll to position [123, 0]
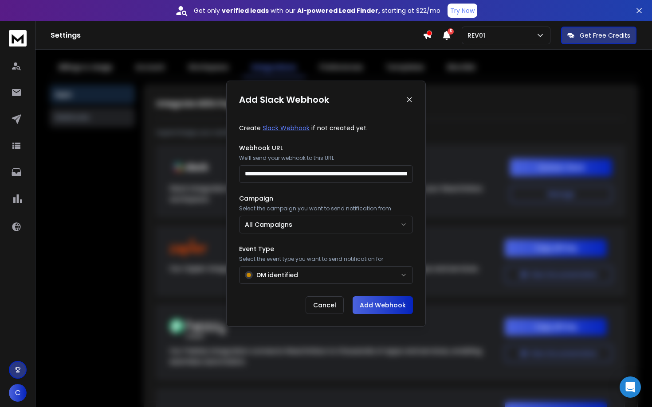
click at [392, 307] on button "Add Webhook" at bounding box center [382, 306] width 60 height 18
click at [306, 282] on button "DM identified" at bounding box center [326, 275] width 174 height 18
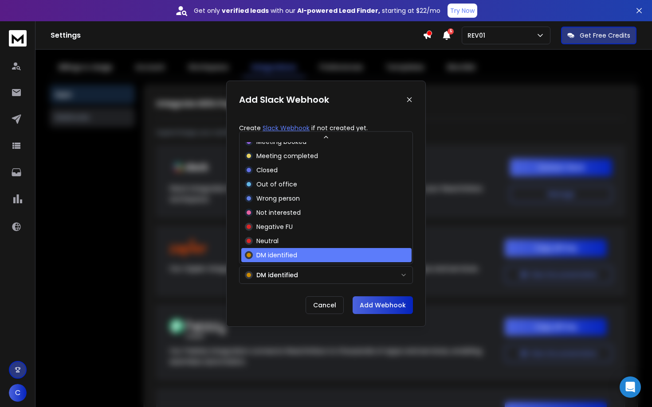
select select "**********"
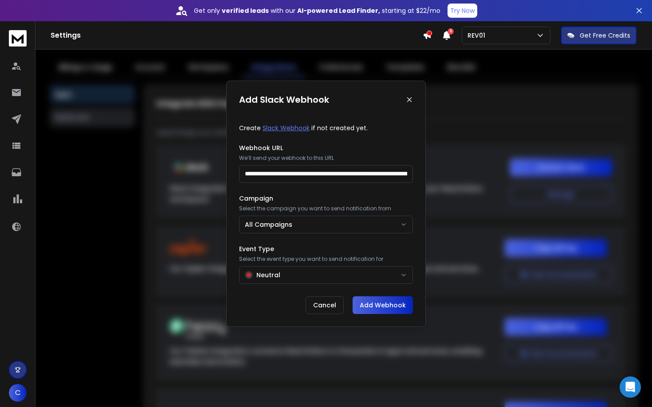
click at [353, 275] on button "Neutral" at bounding box center [326, 275] width 174 height 18
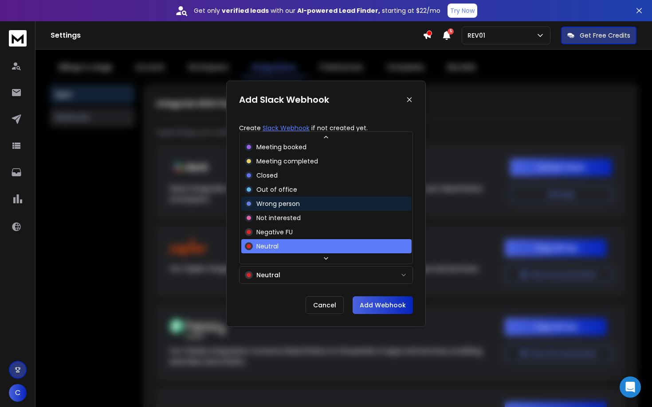
scroll to position [0, 0]
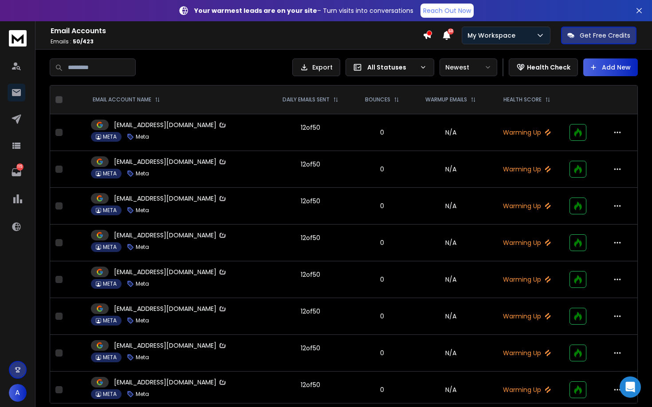
click at [495, 35] on p "My Workspace" at bounding box center [492, 35] width 51 height 9
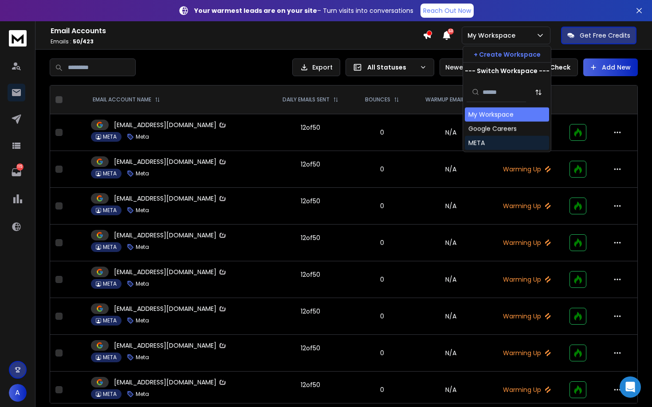
click at [481, 141] on div "META" at bounding box center [476, 143] width 16 height 9
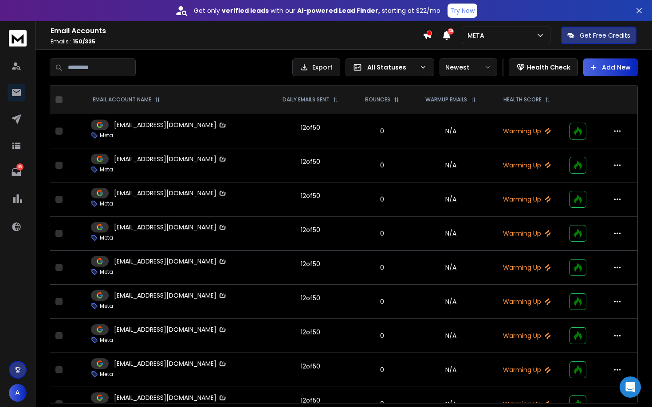
click at [199, 150] on td "[EMAIL_ADDRESS][DOMAIN_NAME] Meta" at bounding box center [177, 166] width 182 height 34
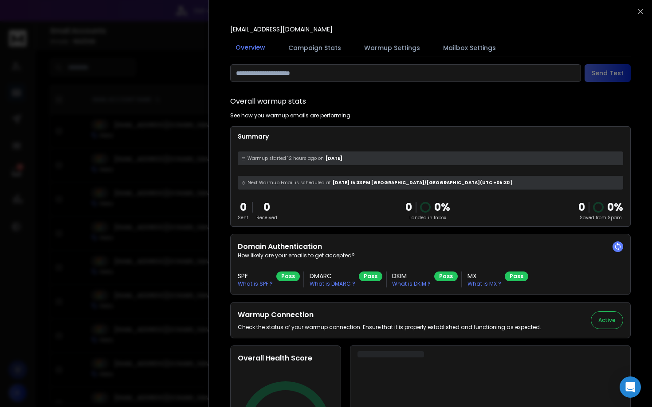
click at [317, 53] on button "Campaign Stats" at bounding box center [314, 48] width 63 height 20
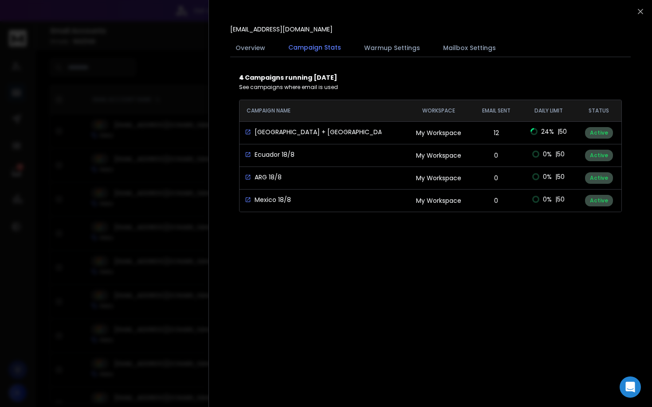
click at [445, 50] on button "Mailbox Settings" at bounding box center [469, 48] width 63 height 20
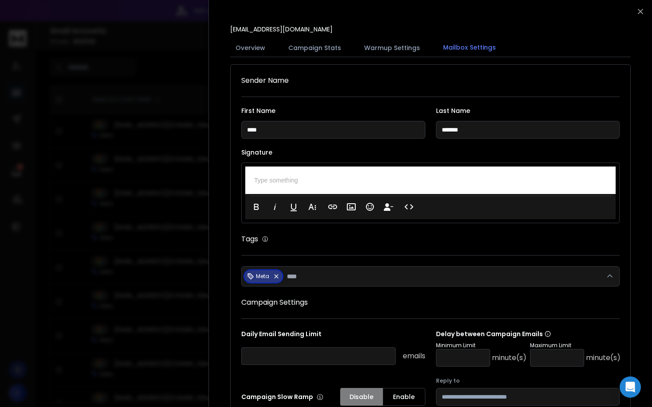
click at [135, 179] on div at bounding box center [326, 203] width 652 height 407
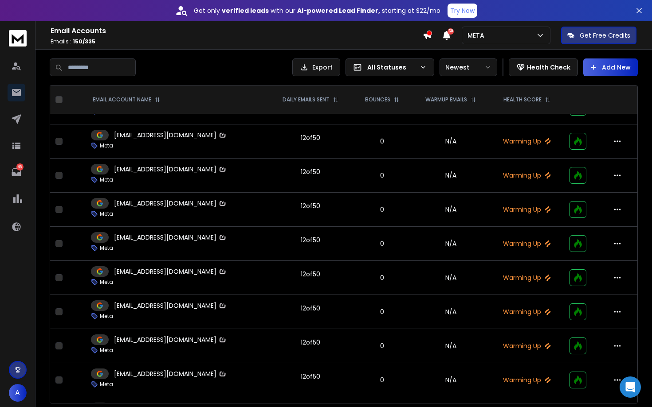
scroll to position [983, 0]
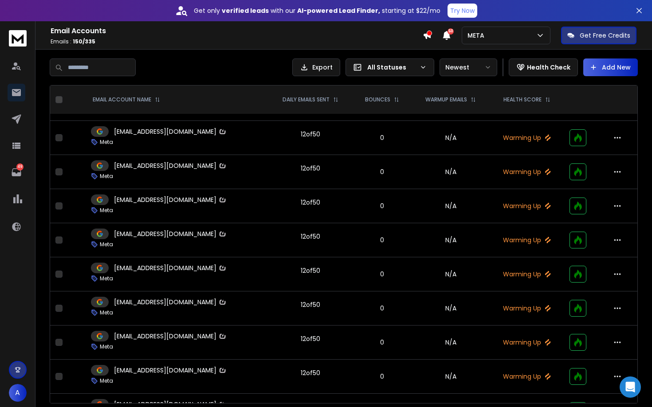
click at [215, 174] on div "Meta" at bounding box center [177, 176] width 172 height 7
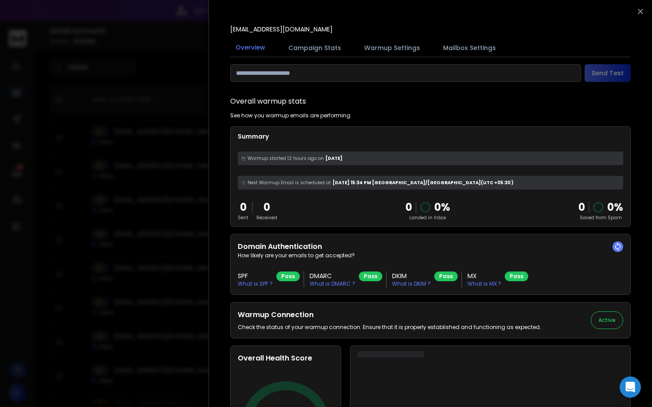
click at [439, 50] on button "Mailbox Settings" at bounding box center [469, 48] width 63 height 20
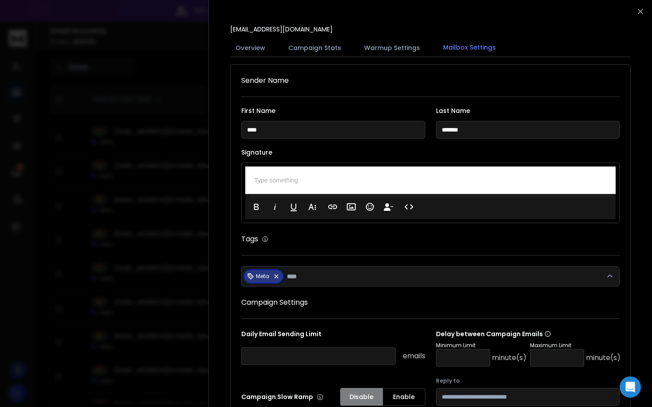
click at [85, 226] on div at bounding box center [326, 203] width 652 height 407
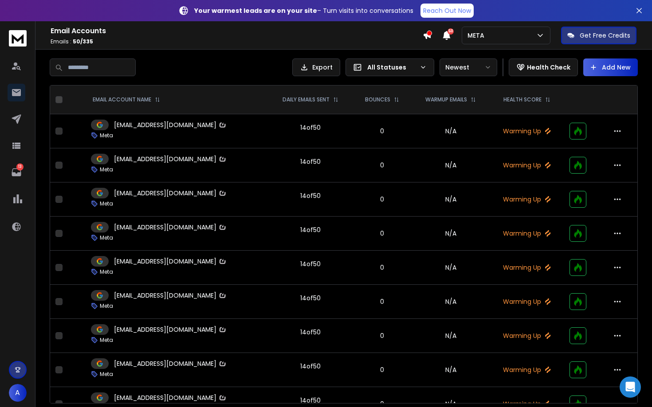
click at [239, 138] on div "Meta" at bounding box center [177, 135] width 172 height 7
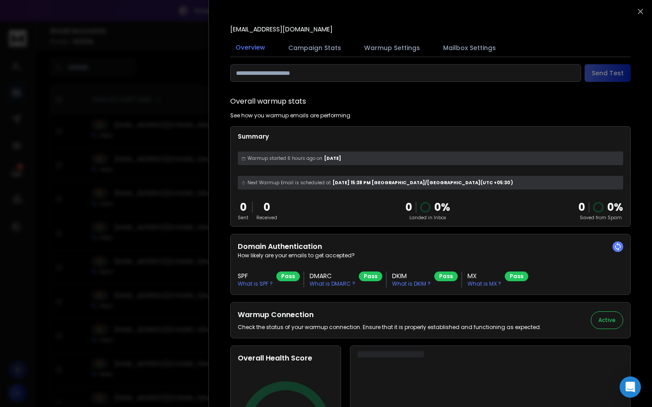
click at [477, 43] on button "Mailbox Settings" at bounding box center [469, 48] width 63 height 20
